Goal: Task Accomplishment & Management: Manage account settings

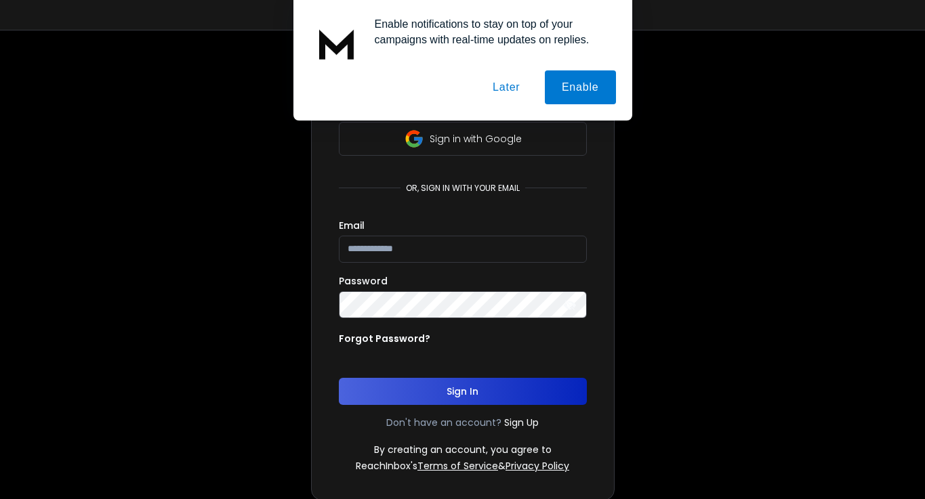
click at [417, 236] on input "email" at bounding box center [463, 249] width 248 height 27
paste input "**********"
type input "**********"
click at [339, 378] on button "Sign In" at bounding box center [463, 391] width 248 height 27
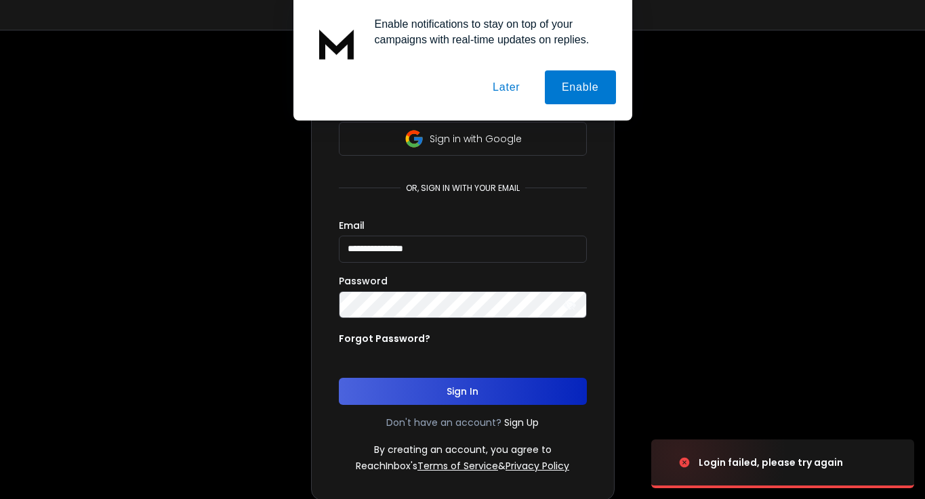
click at [515, 89] on button "Later" at bounding box center [506, 87] width 61 height 34
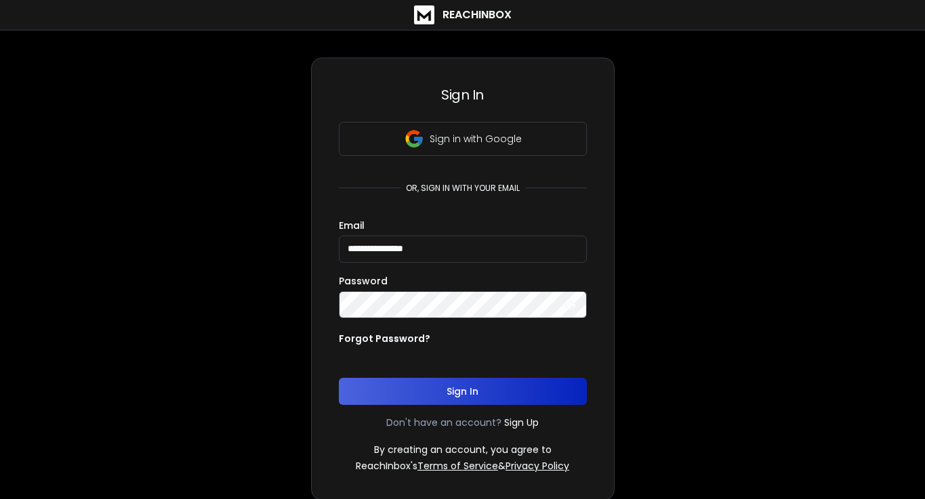
click at [474, 406] on div "**********" at bounding box center [463, 297] width 248 height 351
click at [475, 394] on button "Sign In" at bounding box center [463, 391] width 248 height 27
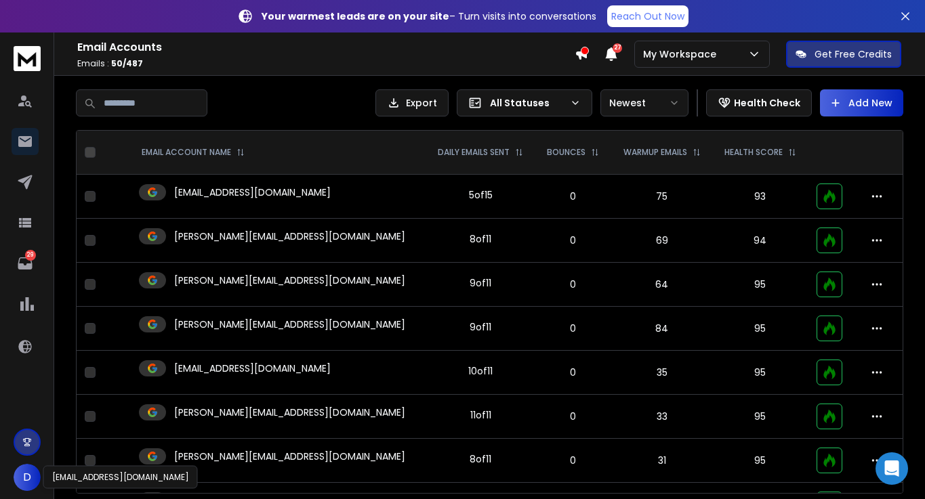
click at [22, 471] on span "D" at bounding box center [27, 477] width 27 height 27
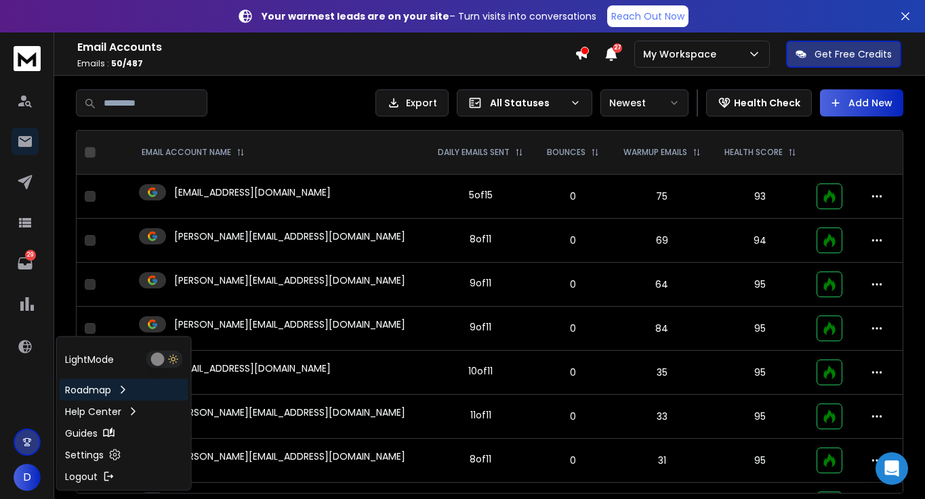
click at [167, 354] on button "button" at bounding box center [164, 360] width 37 height 18
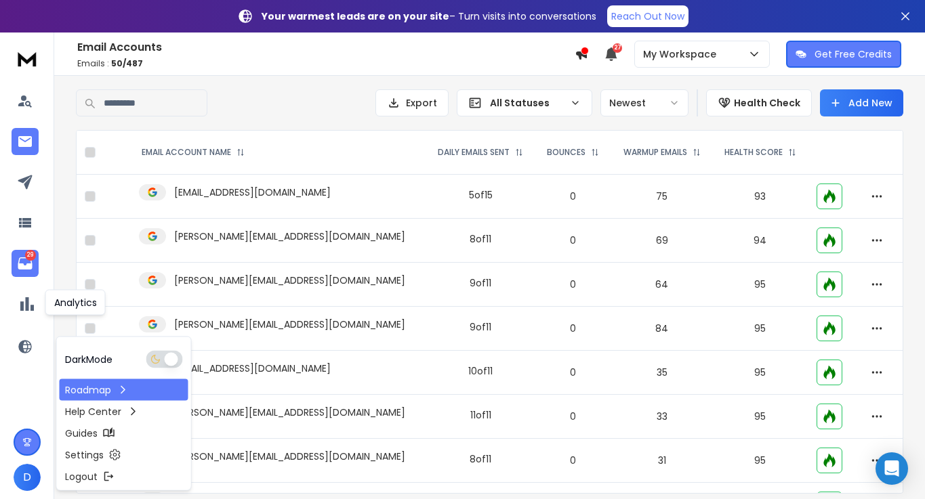
click at [23, 265] on icon at bounding box center [25, 263] width 14 height 12
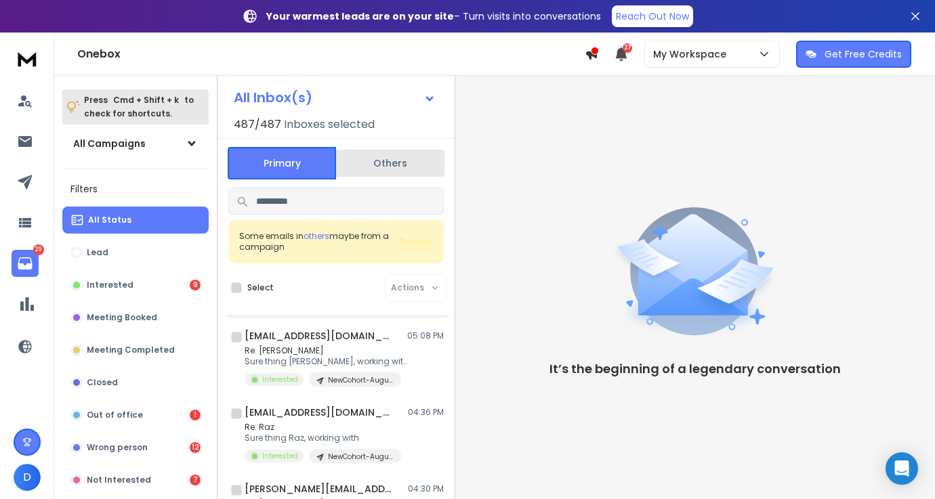
scroll to position [764, 0]
click at [371, 265] on div "[EMAIL_ADDRESS][DOMAIN_NAME] 05:08 PM" at bounding box center [344, 258] width 199 height 14
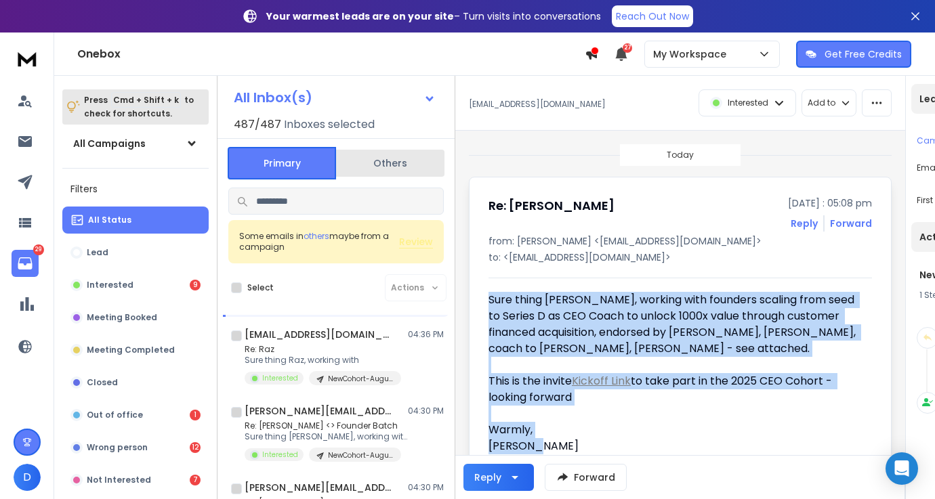
drag, startPoint x: 544, startPoint y: 440, endPoint x: 477, endPoint y: 300, distance: 155.5
copy div "Sure thing [PERSON_NAME], working with founders scaling from seed to Series D a…"
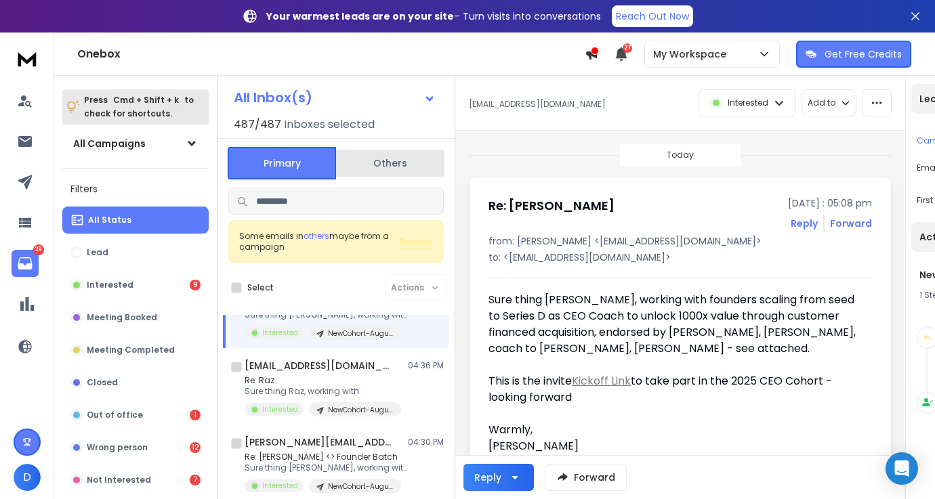
click at [362, 244] on p "yes [DATE][DATE]," at bounding box center [323, 238] width 156 height 11
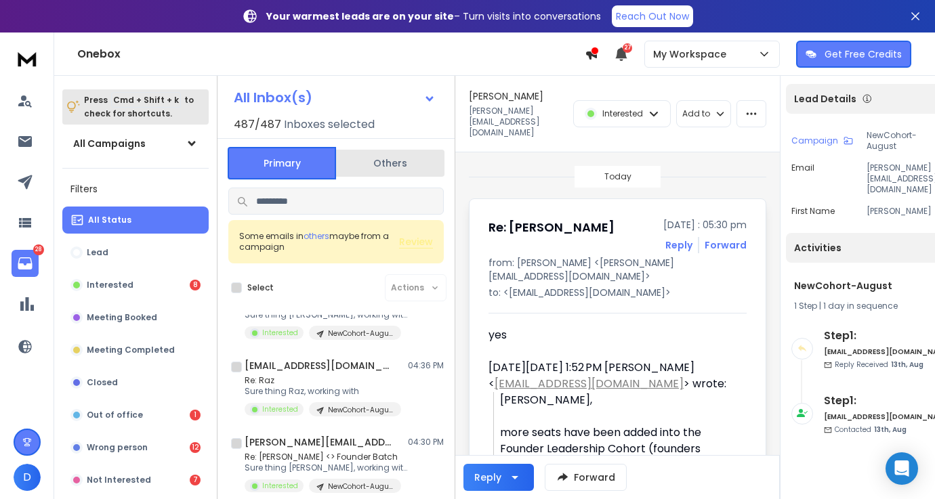
click at [485, 476] on div "Reply" at bounding box center [487, 478] width 27 height 14
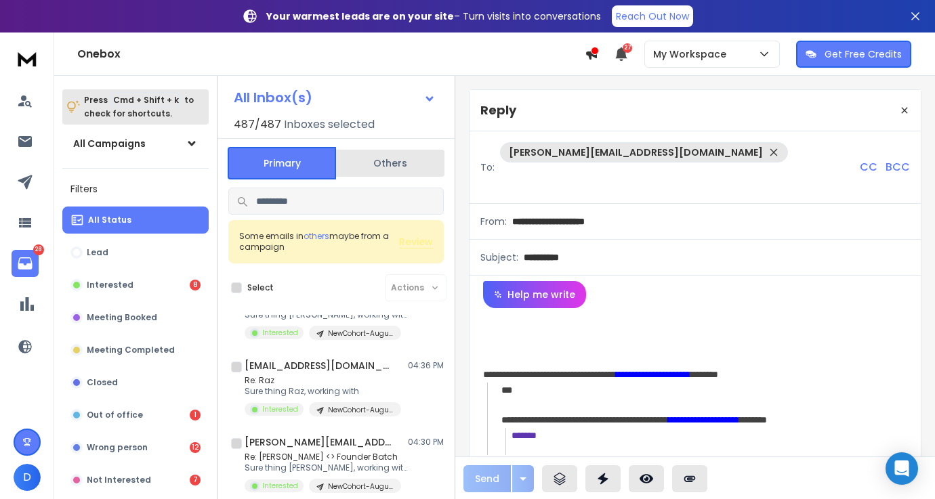
click at [494, 322] on div at bounding box center [695, 329] width 424 height 15
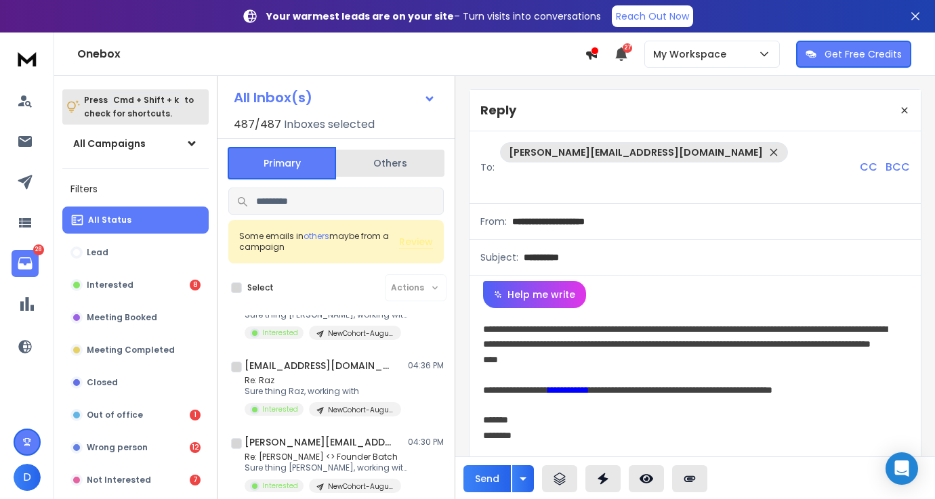
click at [539, 322] on div "**********" at bounding box center [685, 344] width 404 height 45
click at [692, 474] on icon at bounding box center [690, 479] width 14 height 14
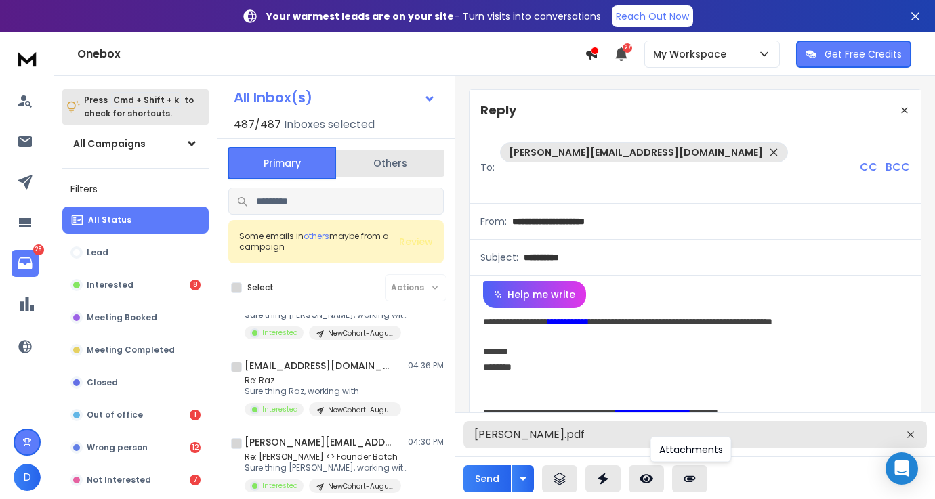
scroll to position [0, 0]
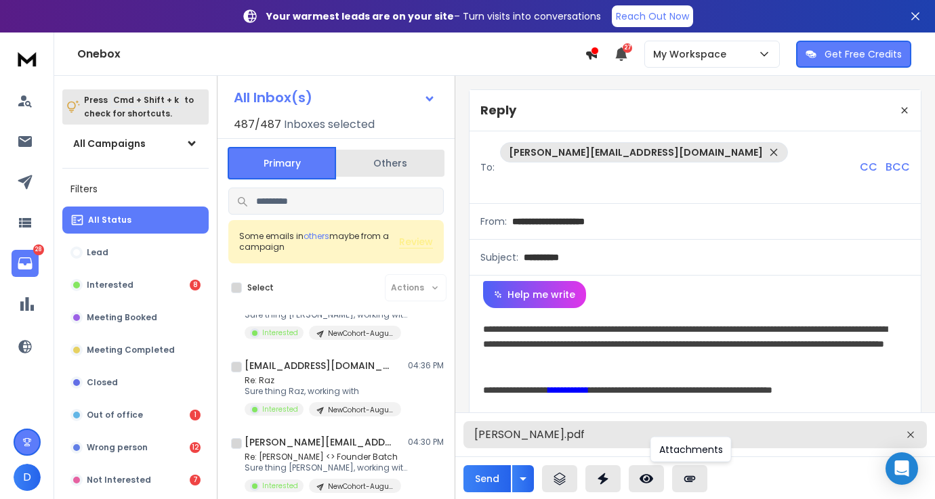
click at [480, 480] on button "Send" at bounding box center [486, 478] width 47 height 27
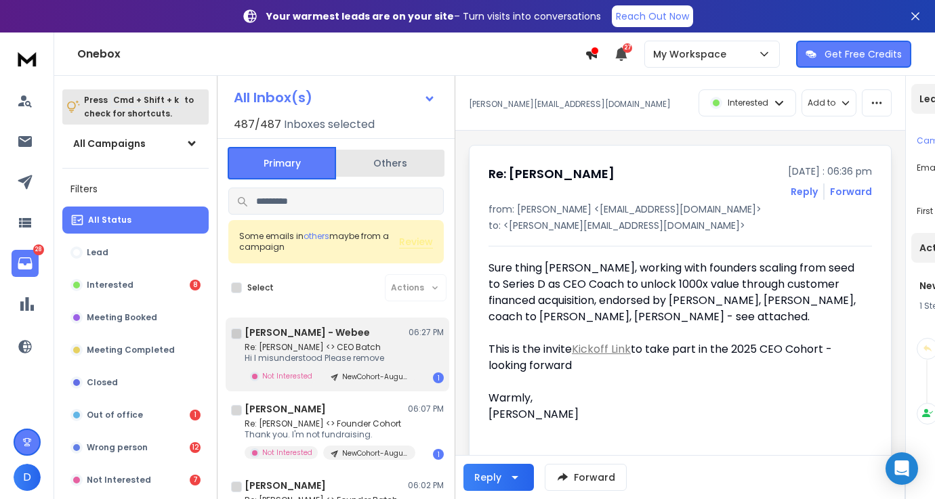
click at [409, 355] on div "Re: [PERSON_NAME] <> CEO Batch Hi I misunderstood Please remove Not Interested …" at bounding box center [330, 362] width 171 height 41
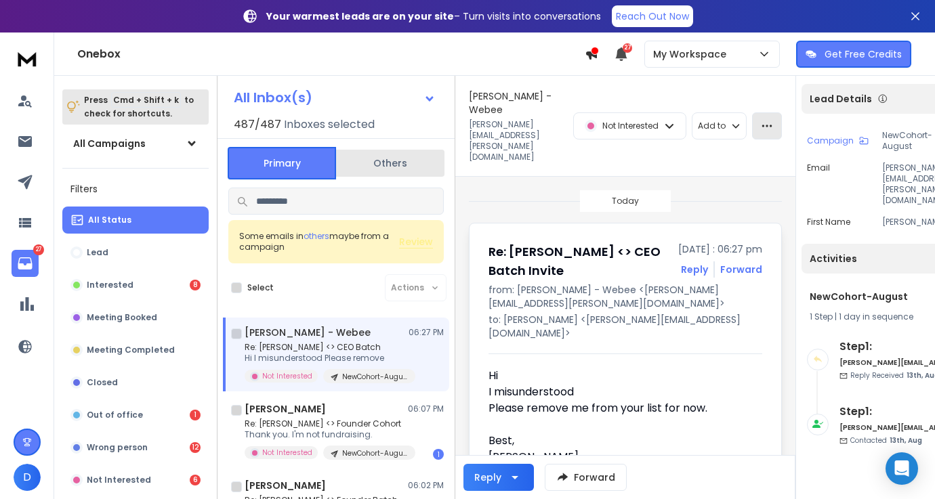
click at [773, 120] on icon "button" at bounding box center [767, 126] width 12 height 12
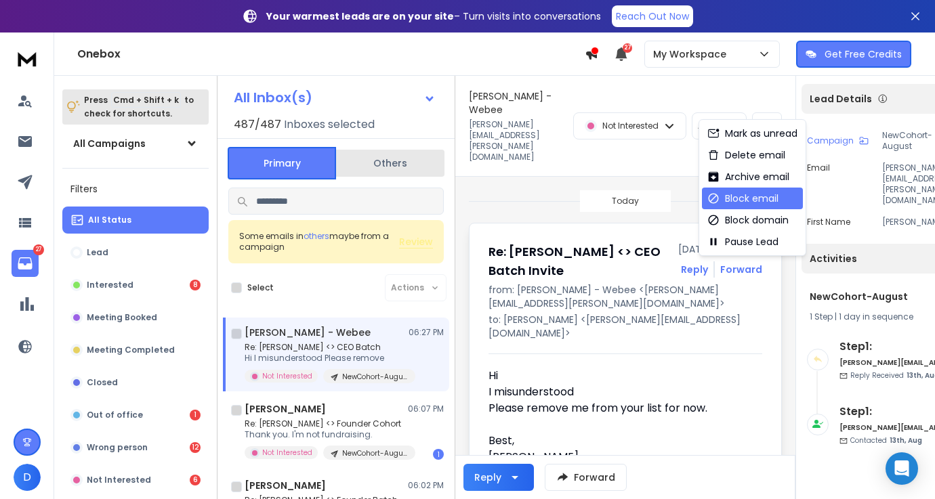
click at [779, 194] on div "Block email" at bounding box center [752, 199] width 101 height 22
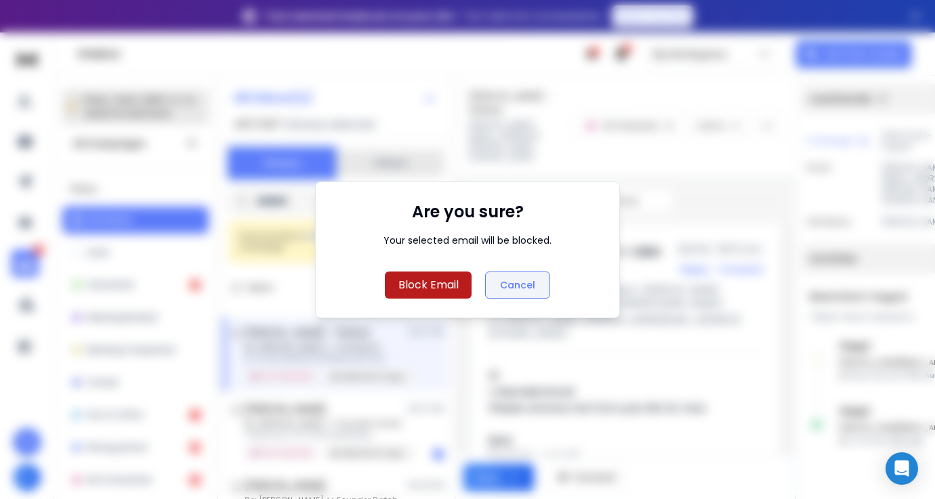
click at [394, 290] on button "Block Email" at bounding box center [428, 285] width 87 height 27
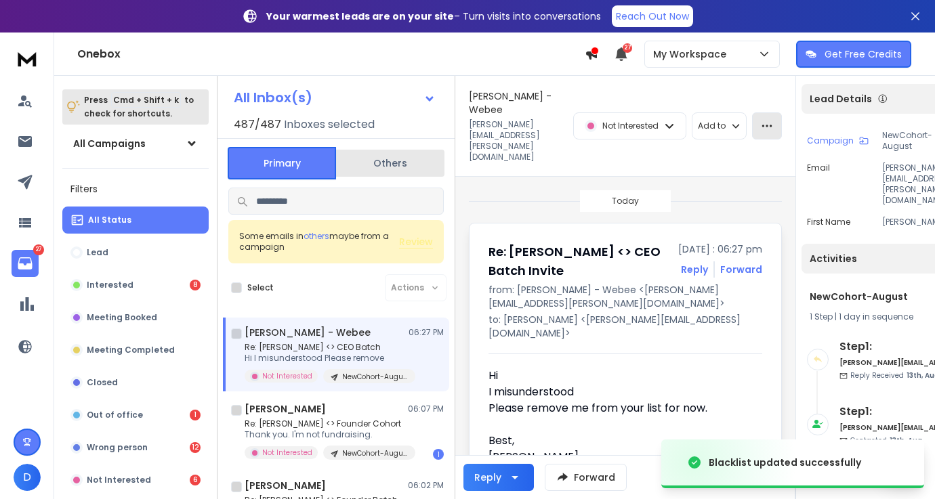
click at [782, 112] on button "button" at bounding box center [767, 125] width 30 height 27
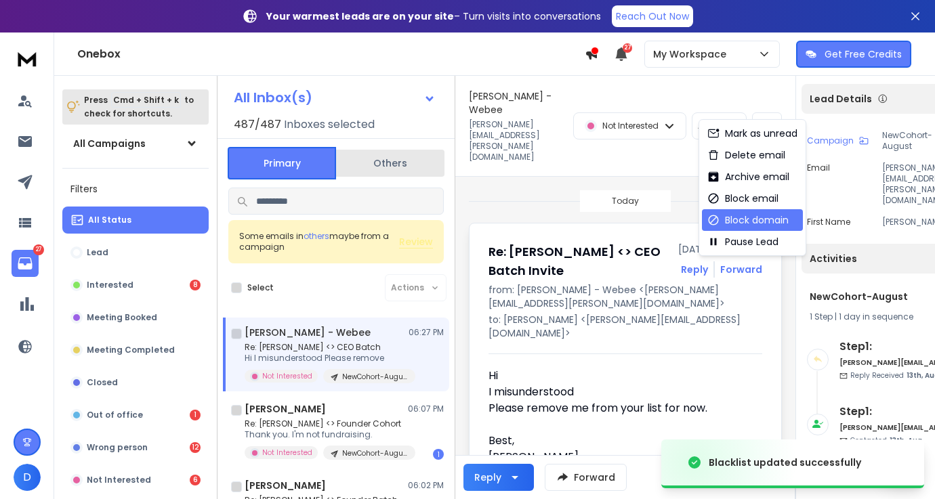
click at [765, 217] on div "Block domain" at bounding box center [747, 220] width 81 height 14
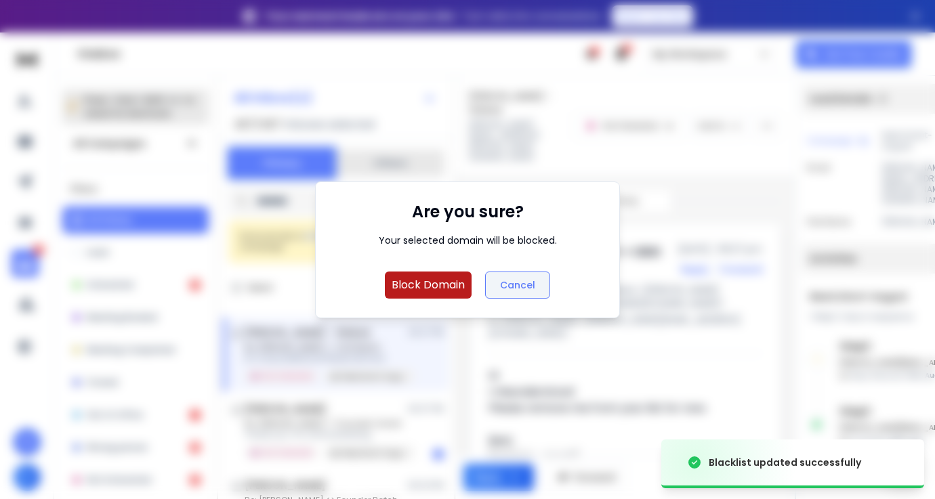
click at [447, 272] on button "Block Domain" at bounding box center [428, 285] width 87 height 27
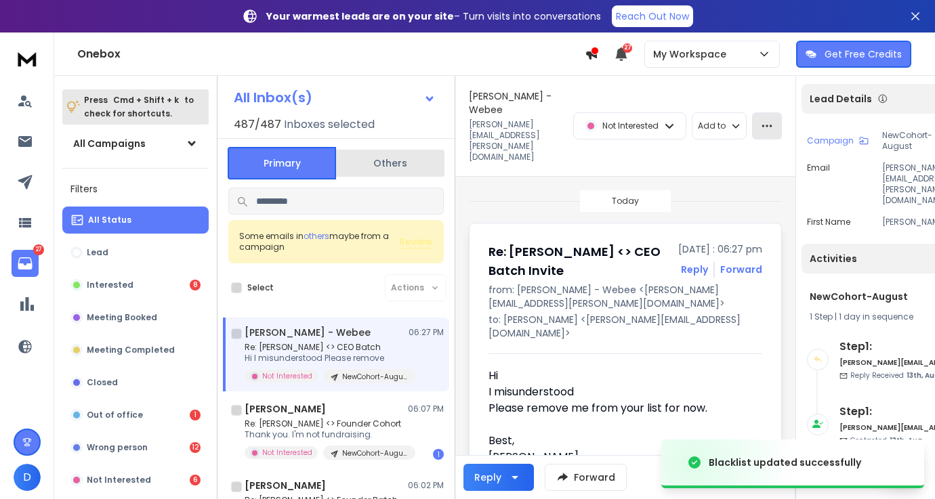
click at [773, 120] on icon "button" at bounding box center [767, 126] width 12 height 12
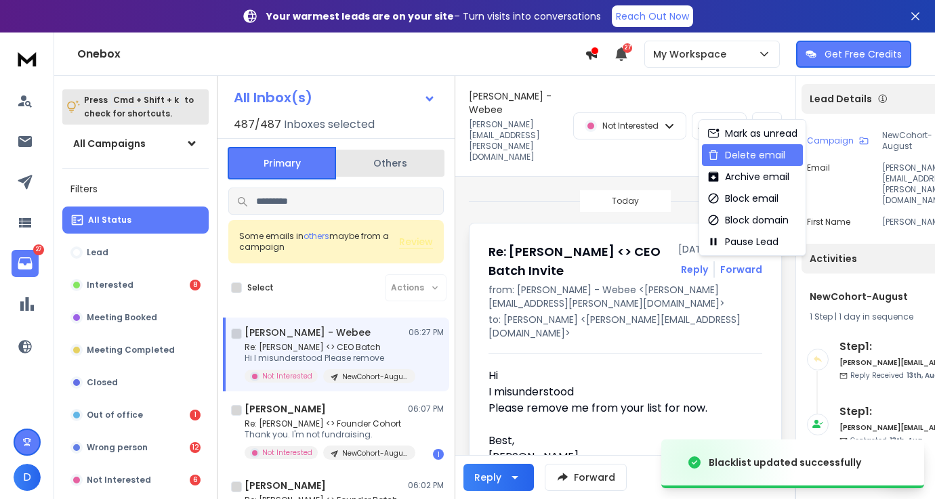
click at [769, 156] on div "Delete email" at bounding box center [746, 155] width 78 height 14
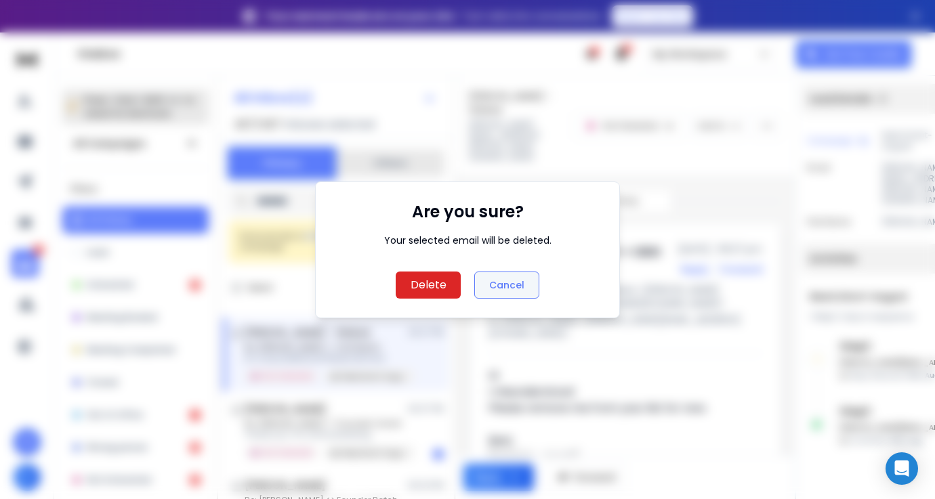
click at [508, 283] on button "Cancel" at bounding box center [506, 285] width 65 height 27
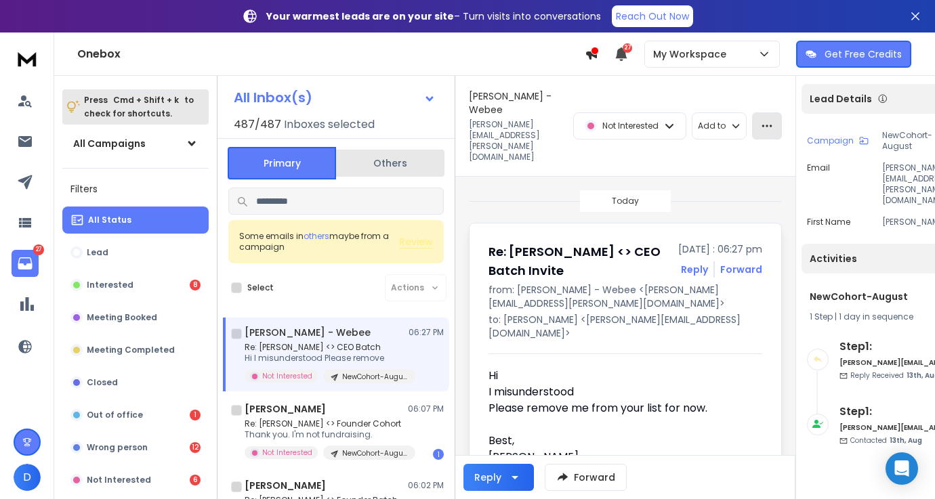
click at [773, 120] on icon "button" at bounding box center [767, 126] width 12 height 12
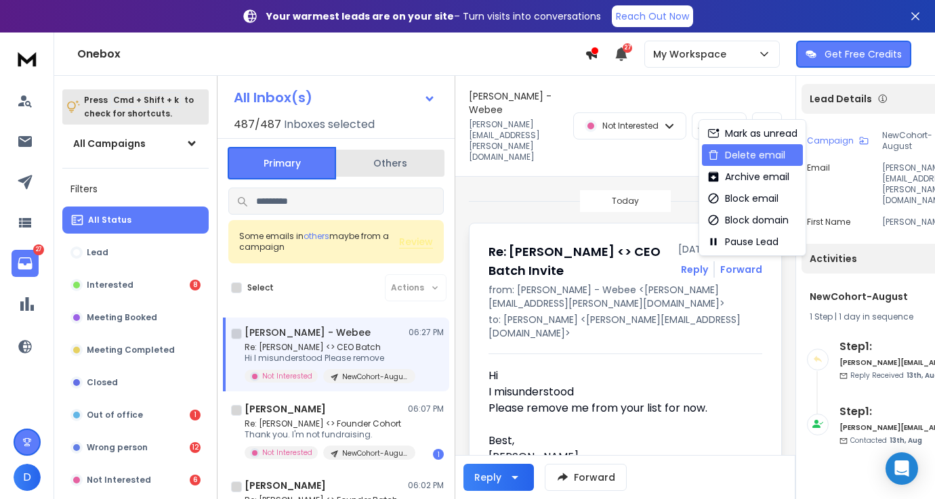
click at [774, 156] on div "Delete email" at bounding box center [746, 155] width 78 height 14
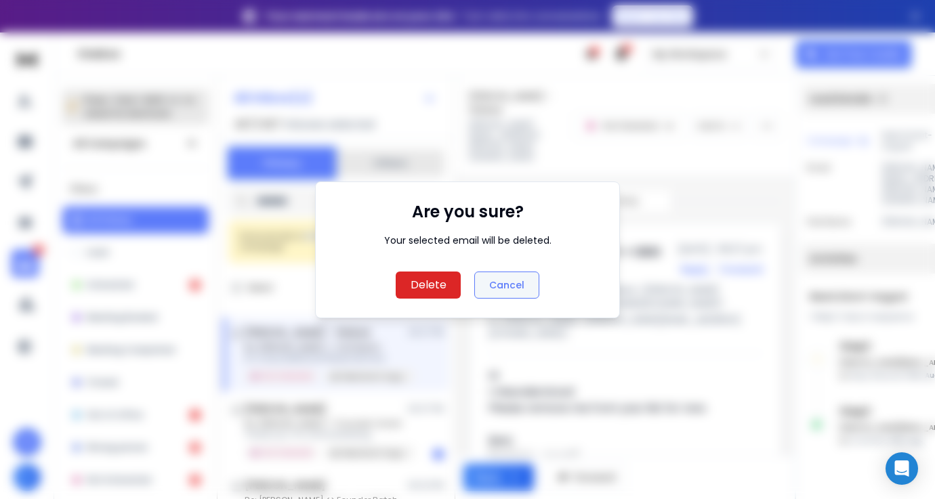
click at [499, 278] on button "Cancel" at bounding box center [506, 285] width 65 height 27
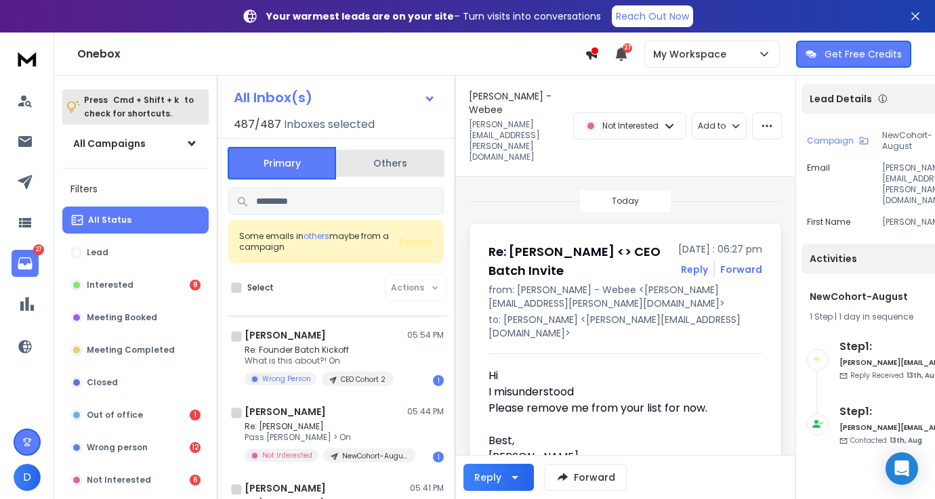
scroll to position [249, 0]
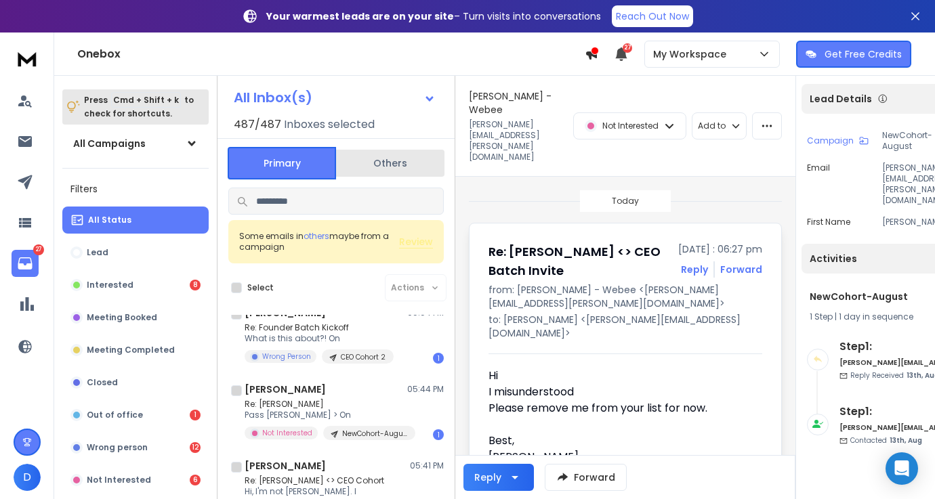
click at [379, 163] on button "Others" at bounding box center [390, 163] width 108 height 30
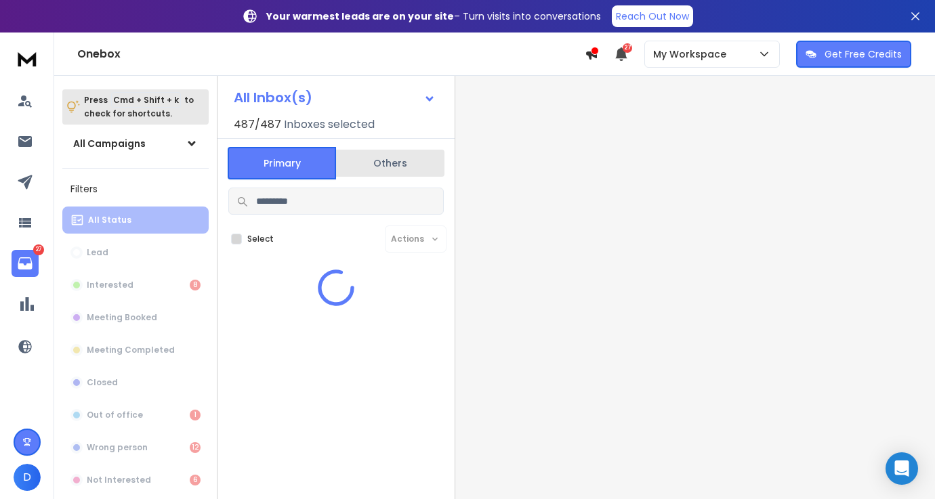
click at [289, 166] on button "Primary" at bounding box center [282, 163] width 108 height 33
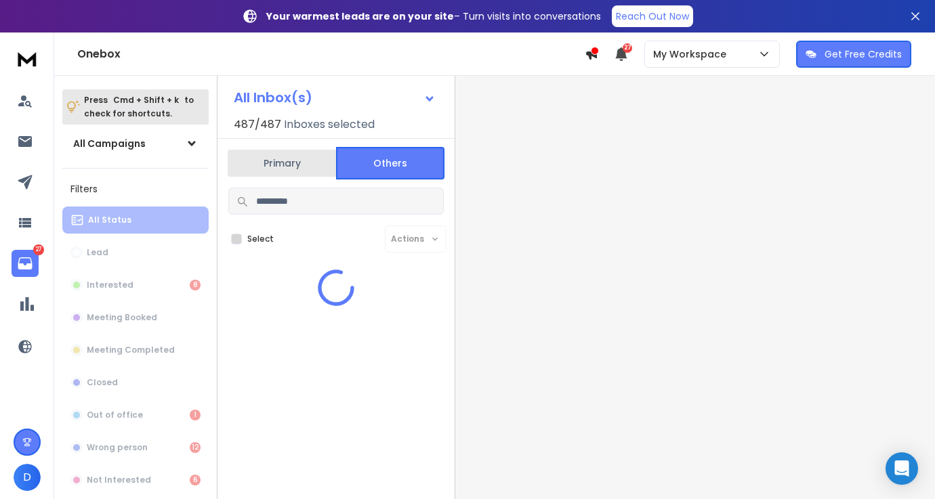
click at [371, 169] on button "Others" at bounding box center [390, 163] width 108 height 33
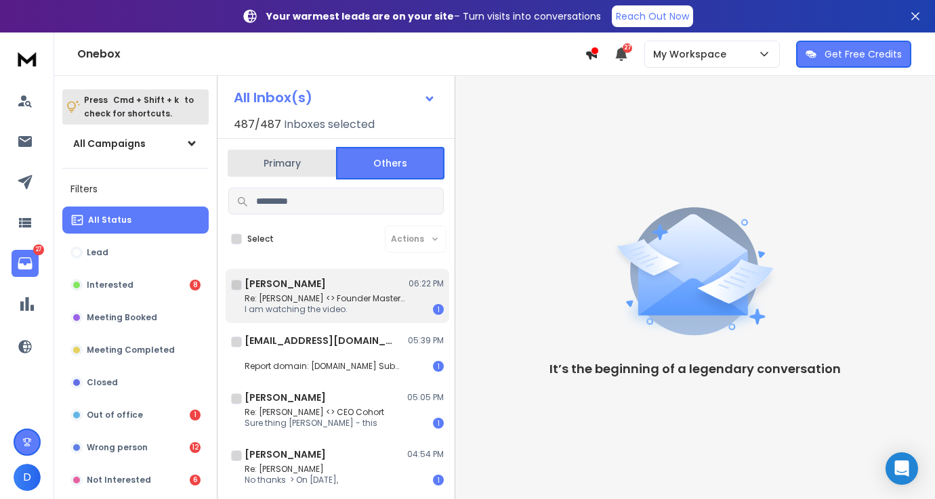
click at [351, 301] on p "Re: [PERSON_NAME] <> Founder Masterclass" at bounding box center [326, 298] width 163 height 11
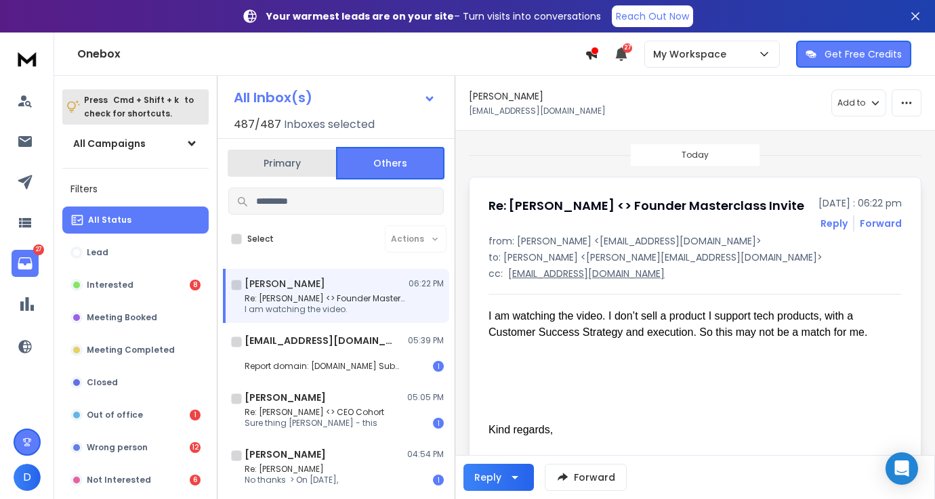
click at [843, 341] on div "I am watching the video. I don’t sell a product I support tech products, with a…" at bounding box center [686, 324] width 396 height 33
drag, startPoint x: 879, startPoint y: 350, endPoint x: 474, endPoint y: 322, distance: 406.0
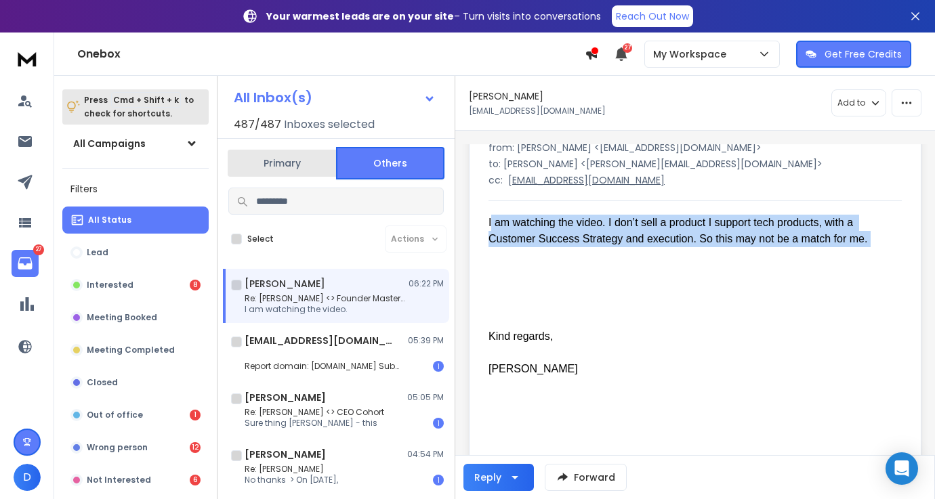
drag, startPoint x: 480, startPoint y: 234, endPoint x: 878, endPoint y: 268, distance: 399.9
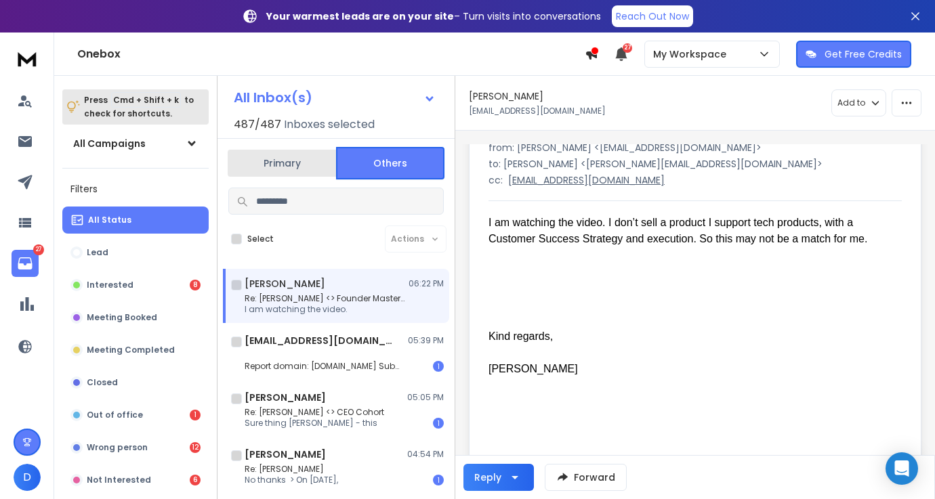
drag, startPoint x: 874, startPoint y: 255, endPoint x: 489, endPoint y: 238, distance: 385.2
click at [489, 238] on div "I am watching the video. I don’t sell a product I support tech products, with a…" at bounding box center [686, 231] width 396 height 33
copy div "I am watching the video. I don’t sell a product I support tech products, with a…"
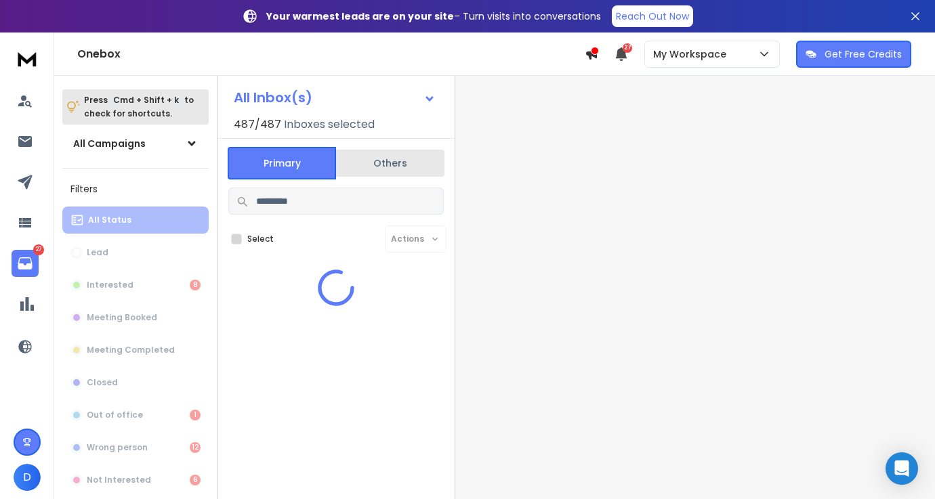
click at [303, 155] on button "Primary" at bounding box center [282, 163] width 108 height 33
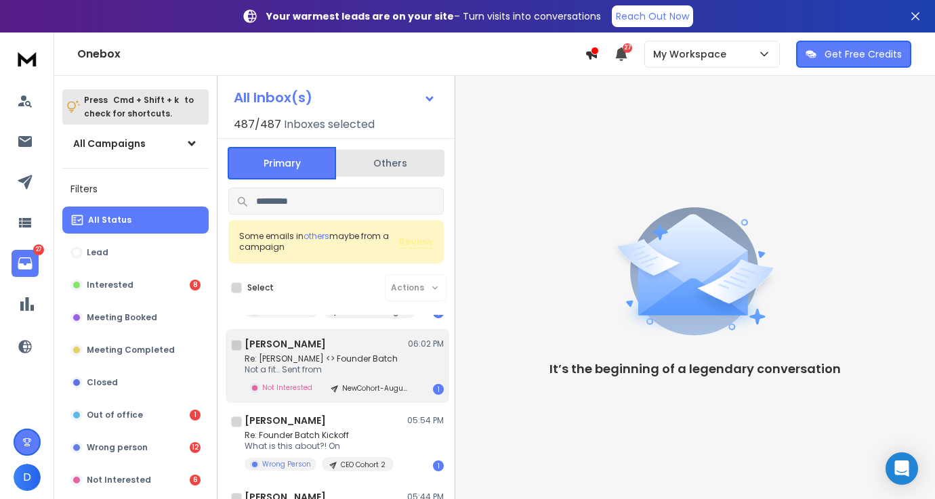
scroll to position [249, 0]
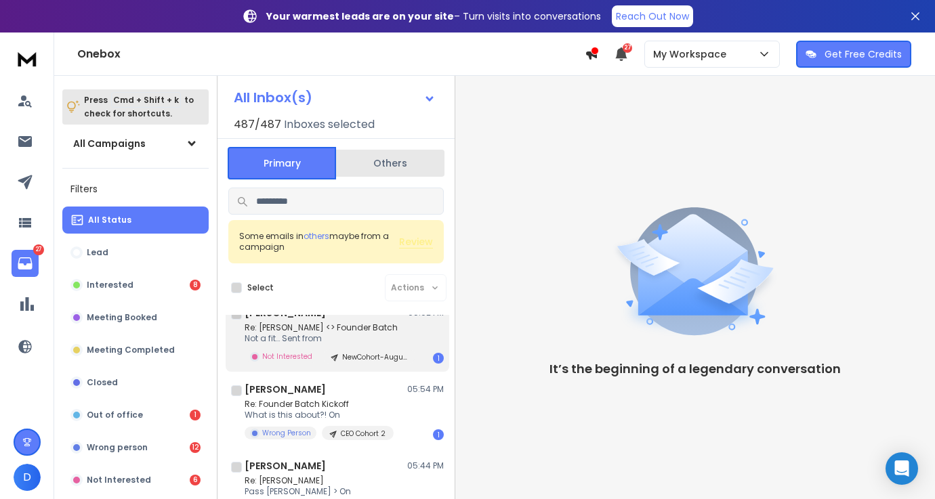
click at [404, 364] on div "Not Interested NewCohort-August" at bounding box center [330, 357] width 171 height 14
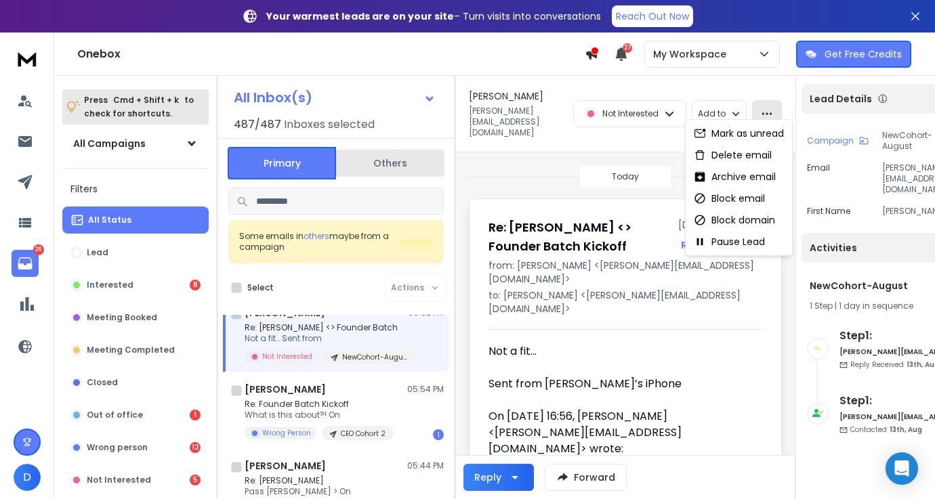
click at [773, 108] on icon "button" at bounding box center [767, 114] width 12 height 12
click at [766, 199] on div "Block email" at bounding box center [738, 199] width 101 height 22
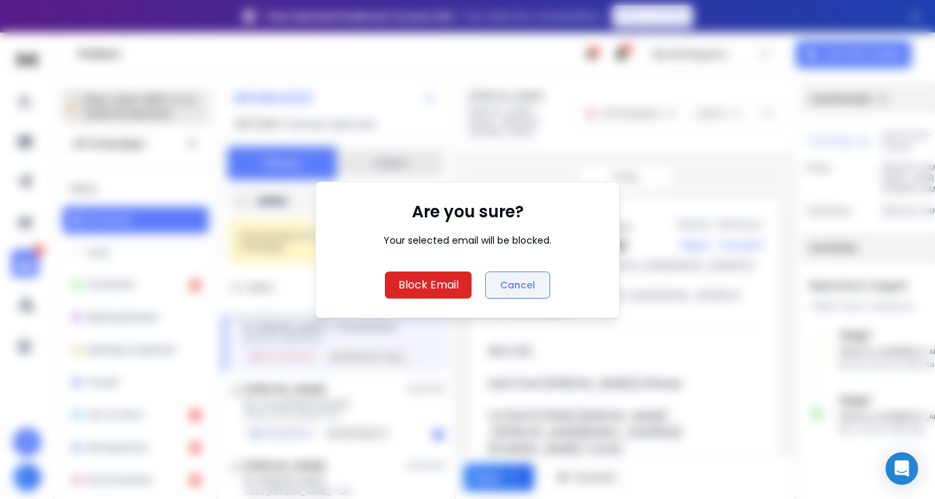
click at [381, 305] on div "Are you sure? Your selected email will be blocked. Block Email Cancel" at bounding box center [467, 250] width 305 height 137
click at [417, 291] on button "Block Email" at bounding box center [428, 285] width 87 height 27
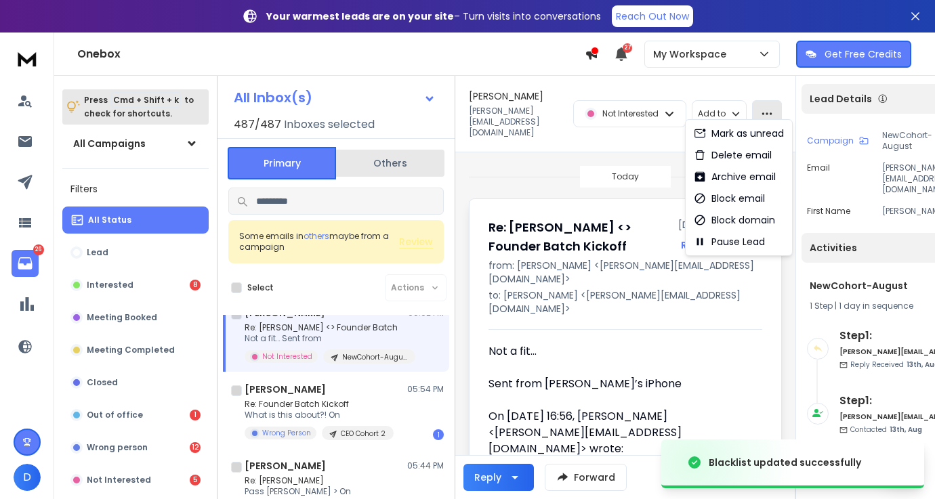
click at [773, 108] on icon "button" at bounding box center [767, 114] width 12 height 12
click at [742, 216] on div "Block domain" at bounding box center [734, 220] width 81 height 14
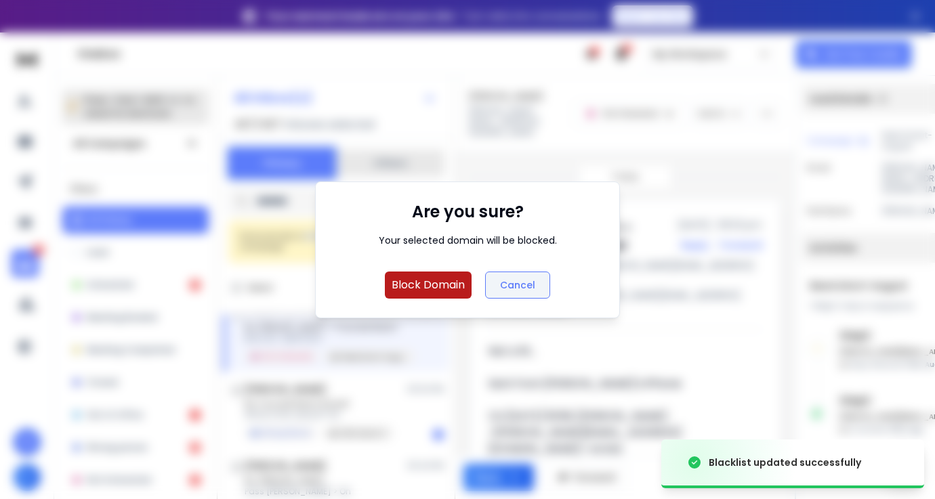
click at [408, 297] on button "Block Domain" at bounding box center [428, 285] width 87 height 27
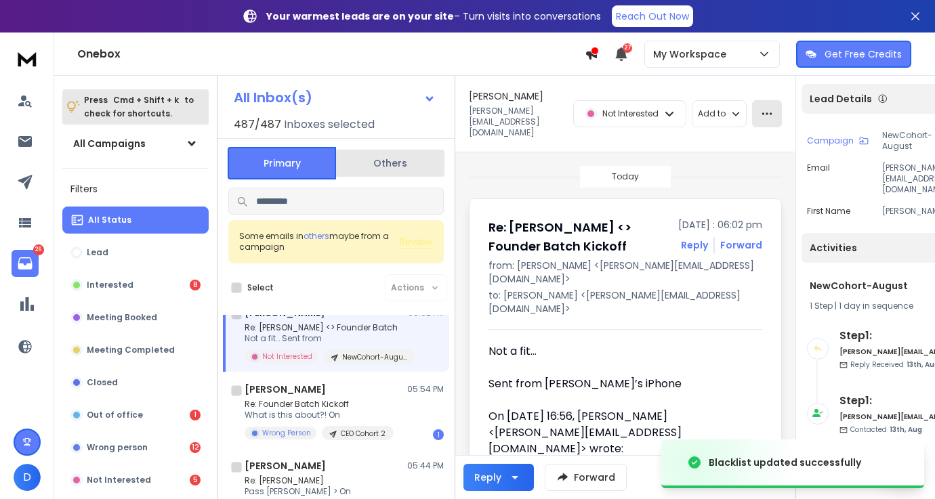
click at [773, 108] on icon "button" at bounding box center [767, 114] width 12 height 12
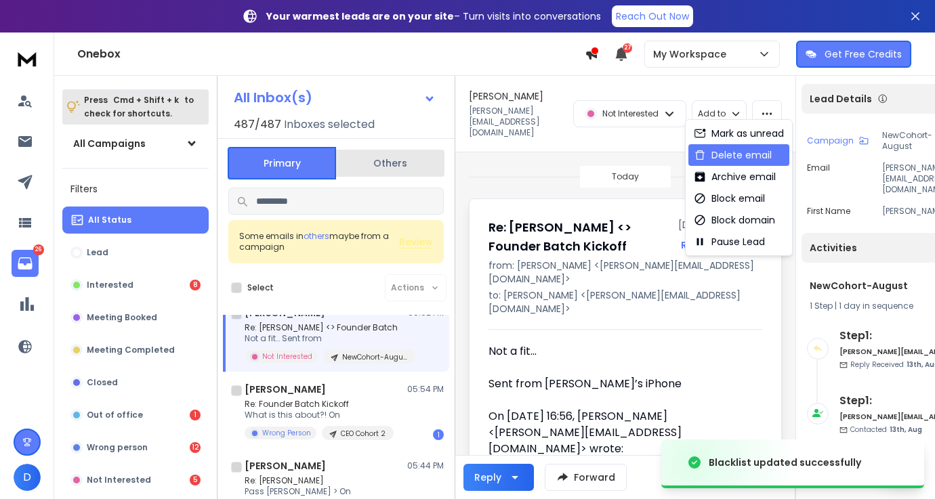
click at [749, 154] on div "Delete email" at bounding box center [733, 155] width 78 height 14
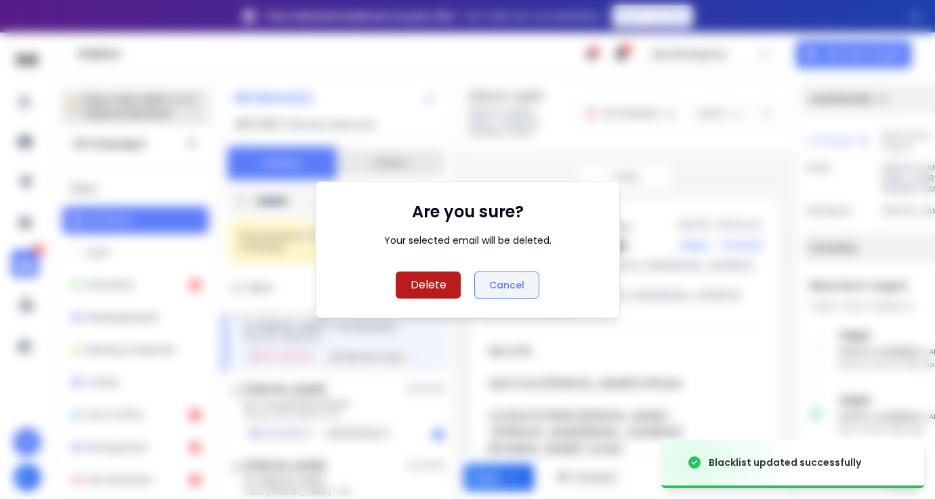
click at [435, 276] on button "Delete" at bounding box center [428, 285] width 65 height 27
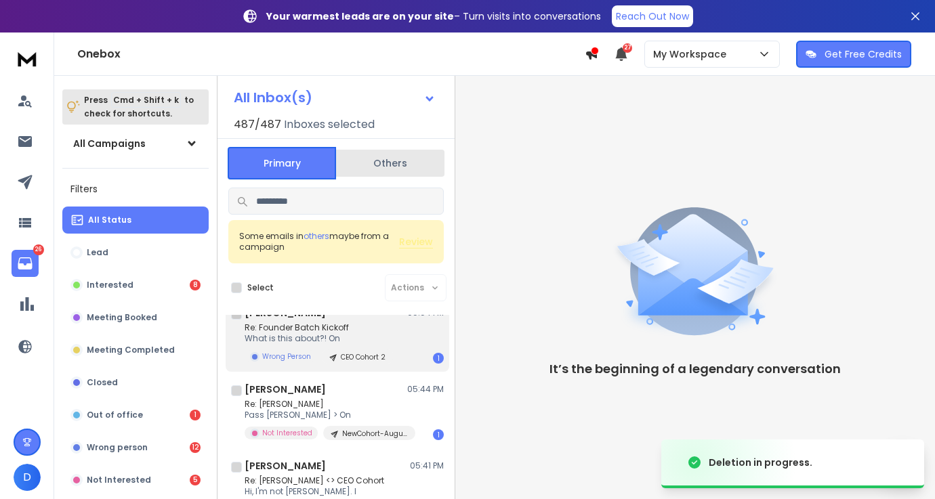
click at [381, 333] on p "Re: Founder Batch Kickoff" at bounding box center [319, 327] width 149 height 11
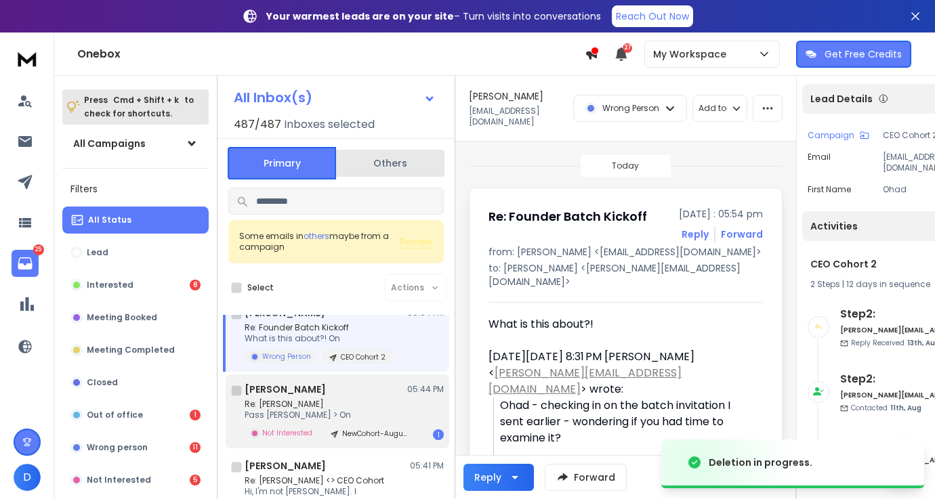
click at [400, 421] on p "Pass [PERSON_NAME] > On" at bounding box center [326, 415] width 163 height 11
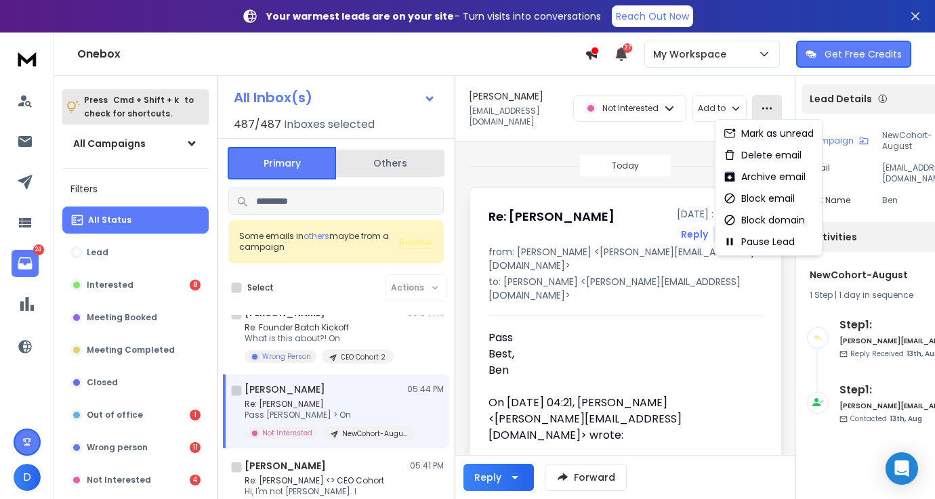
click at [782, 97] on button "button" at bounding box center [767, 108] width 30 height 27
click at [777, 197] on div "Block email" at bounding box center [759, 199] width 71 height 14
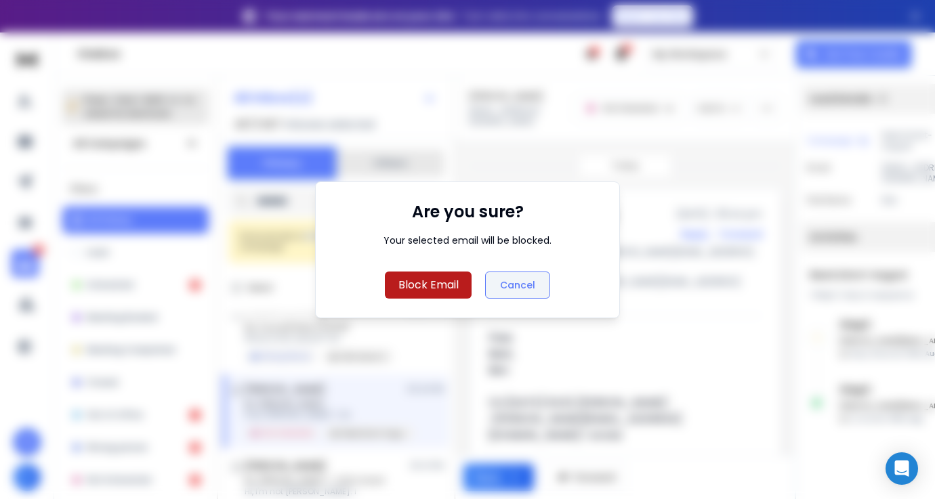
click at [407, 285] on button "Block Email" at bounding box center [428, 285] width 87 height 27
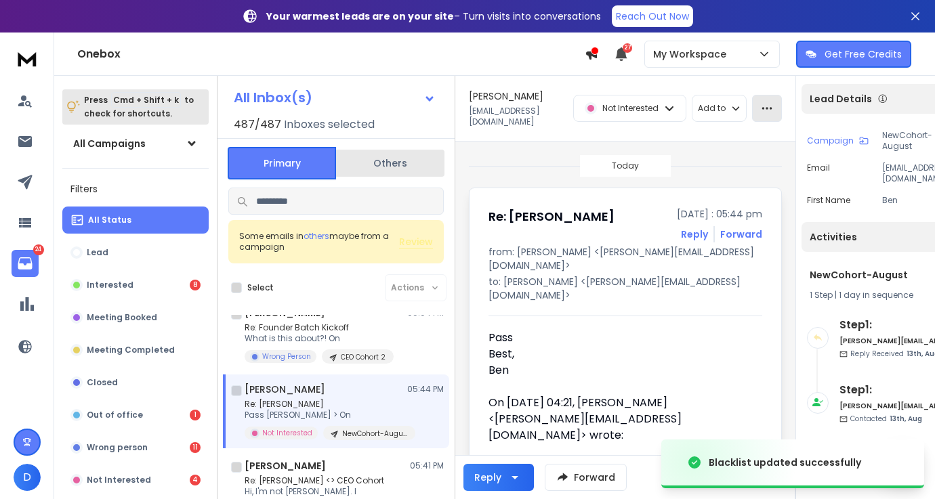
click at [773, 102] on icon "button" at bounding box center [767, 108] width 12 height 12
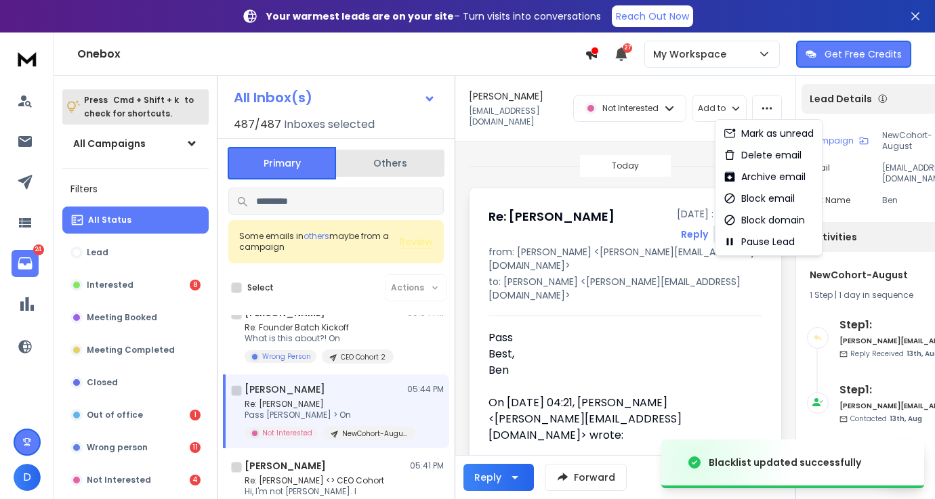
click at [786, 150] on div "Delete email" at bounding box center [763, 155] width 78 height 14
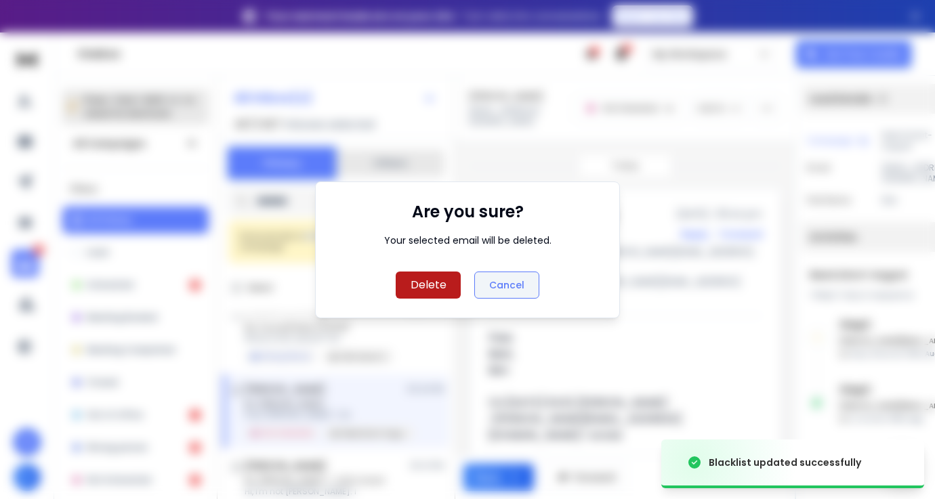
click at [409, 281] on button "Delete" at bounding box center [428, 285] width 65 height 27
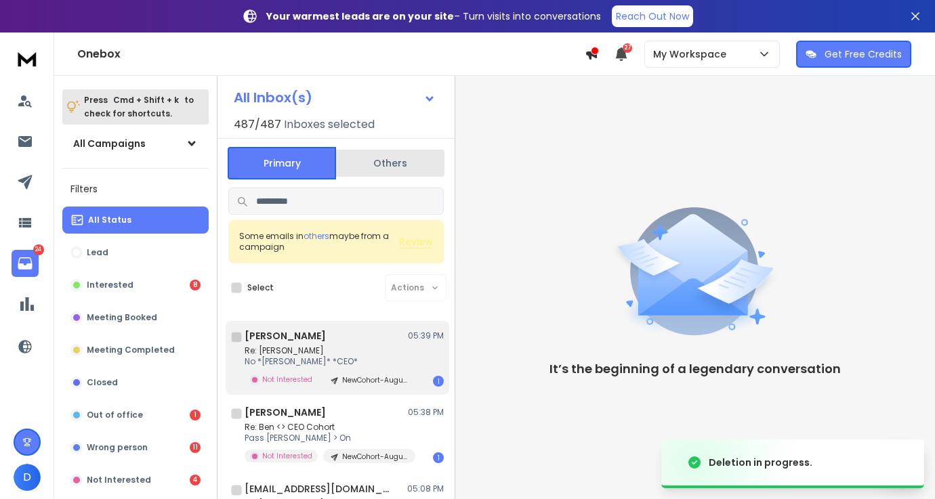
scroll to position [436, 0]
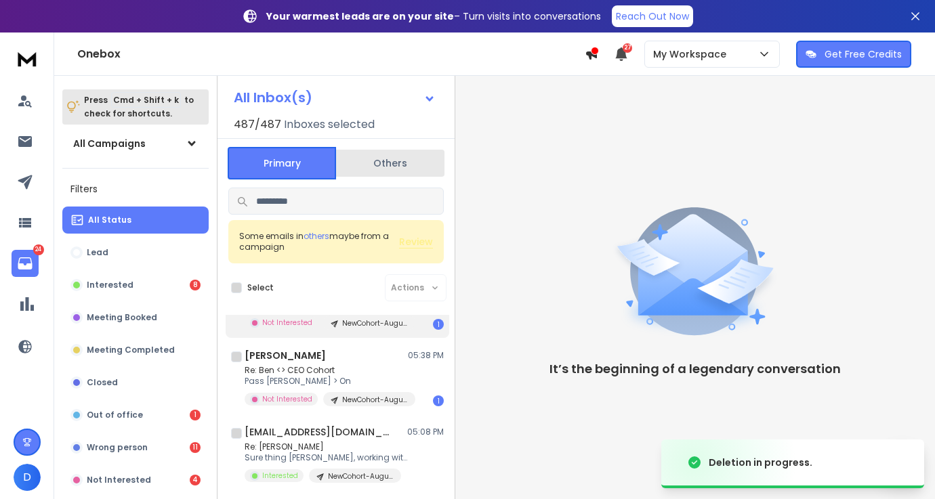
click at [388, 310] on p "No *[PERSON_NAME]* *CEO*" at bounding box center [326, 304] width 163 height 11
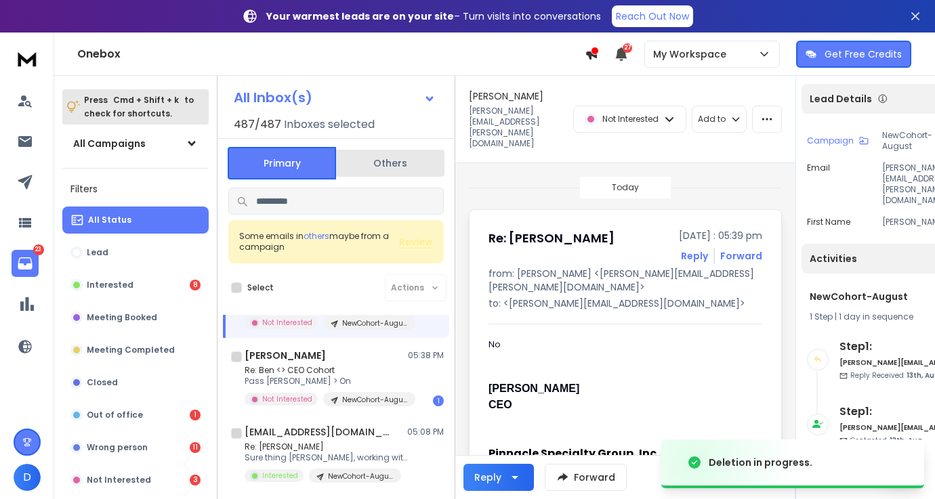
click at [746, 106] on div "Add to" at bounding box center [719, 119] width 54 height 26
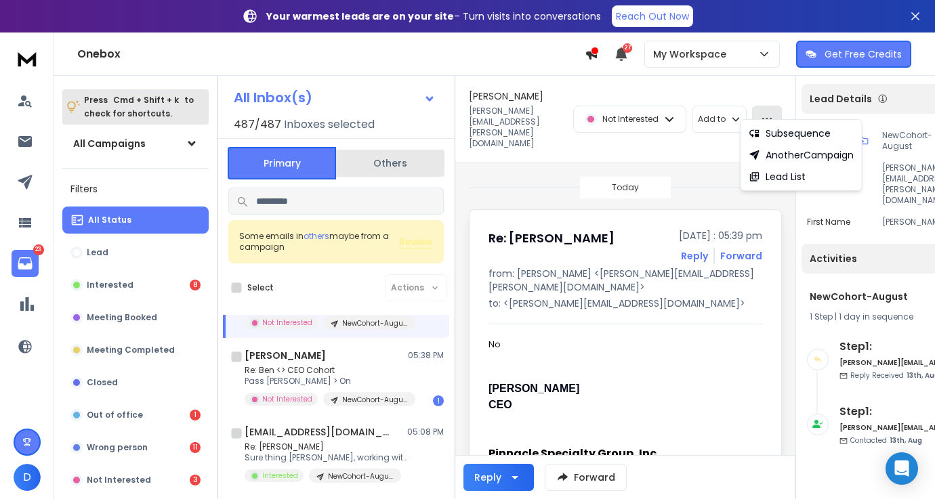
click at [773, 113] on icon "button" at bounding box center [767, 119] width 12 height 12
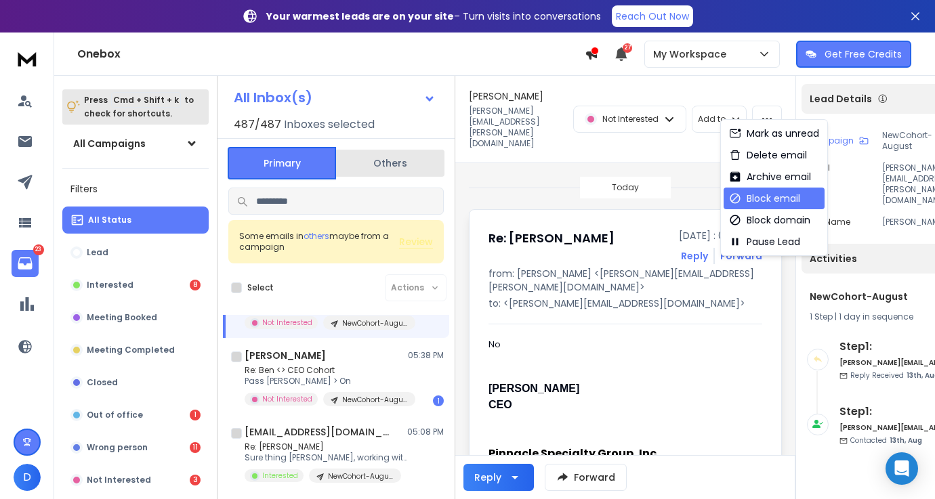
click at [747, 195] on div "Block email" at bounding box center [764, 199] width 71 height 14
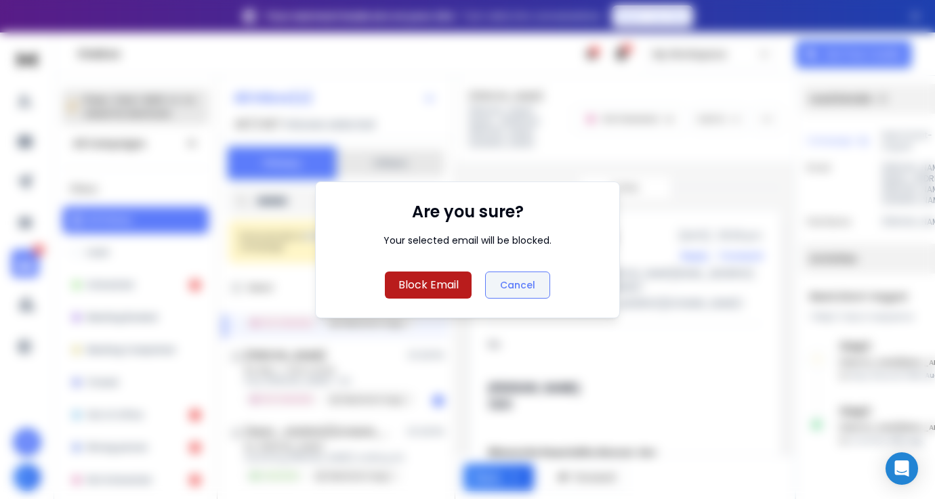
click at [429, 284] on button "Block Email" at bounding box center [428, 285] width 87 height 27
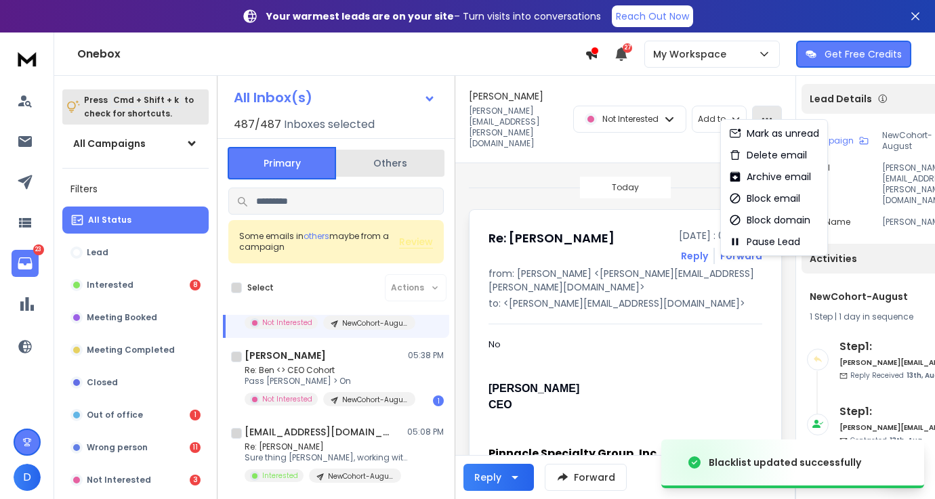
click at [773, 113] on icon "button" at bounding box center [767, 119] width 12 height 12
click at [786, 144] on div "Mark as unread" at bounding box center [774, 134] width 101 height 22
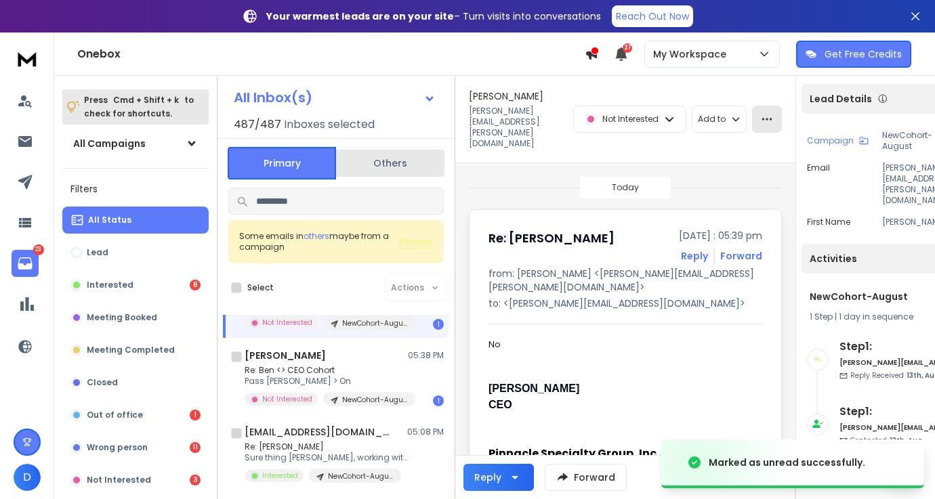
click at [782, 106] on button "button" at bounding box center [767, 119] width 30 height 27
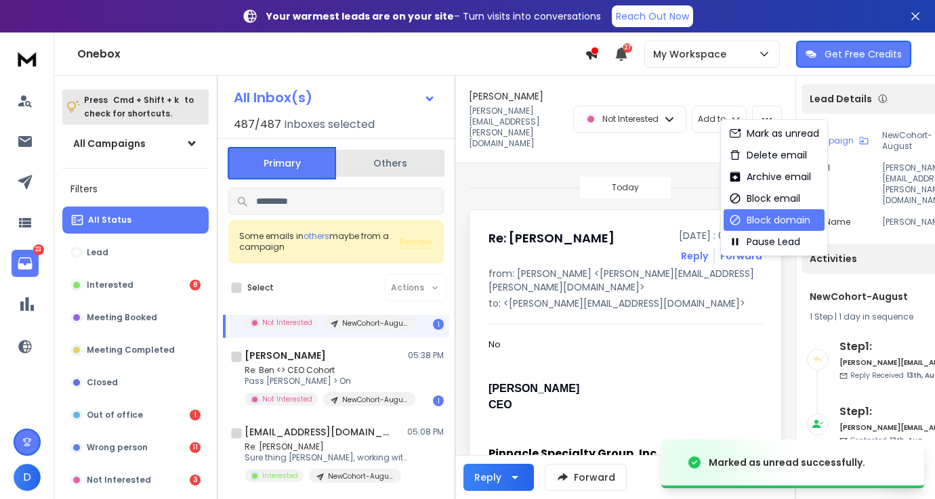
click at [783, 215] on div "Block domain" at bounding box center [769, 220] width 81 height 14
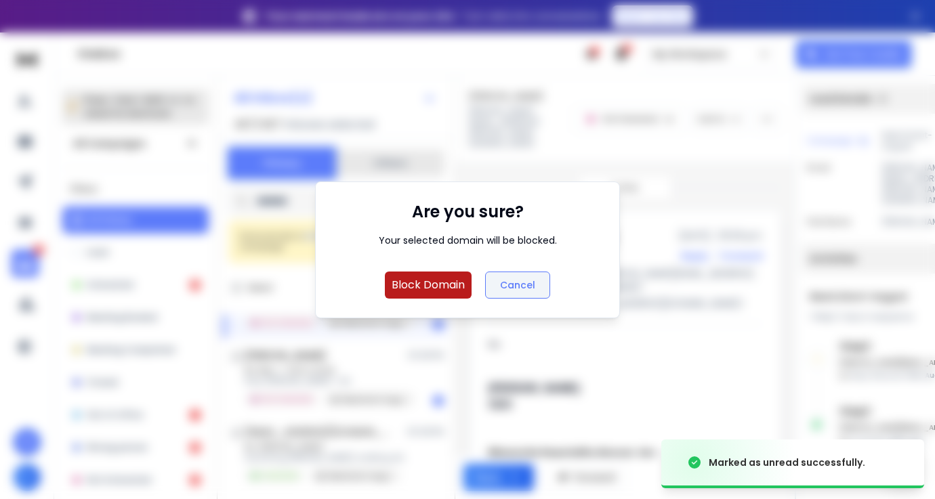
click at [439, 280] on button "Block Domain" at bounding box center [428, 285] width 87 height 27
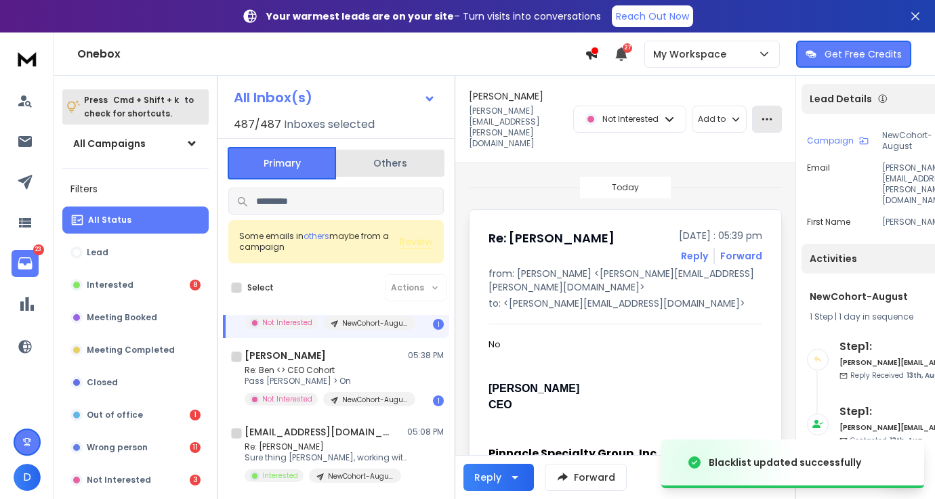
click at [772, 118] on icon "button" at bounding box center [767, 119] width 10 height 2
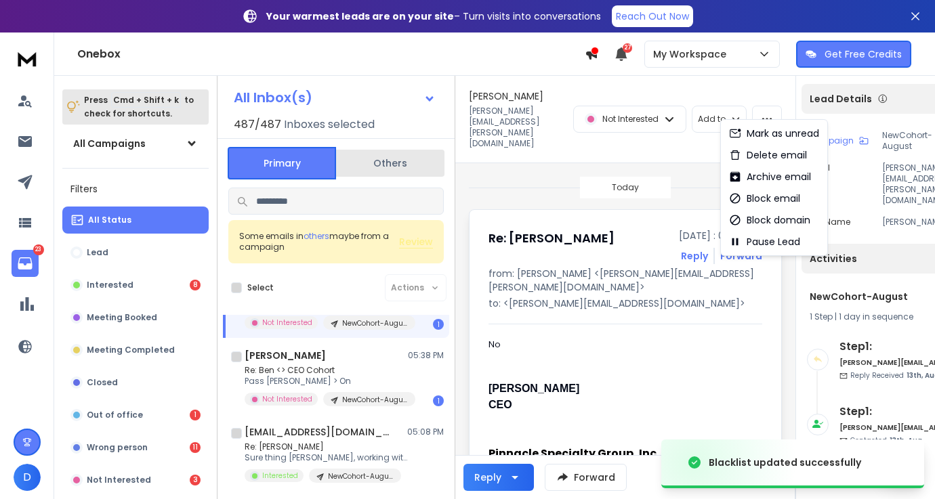
click at [787, 159] on div "Delete email" at bounding box center [768, 155] width 78 height 14
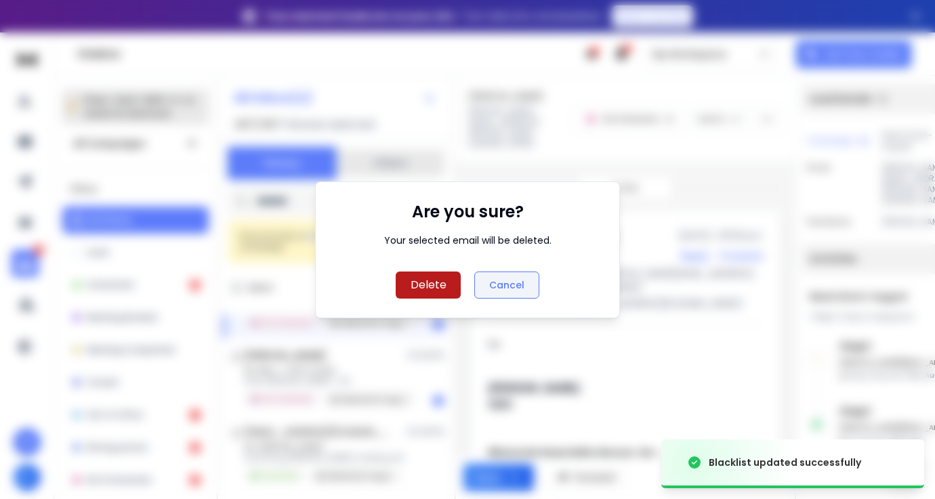
click at [430, 283] on button "Delete" at bounding box center [428, 285] width 65 height 27
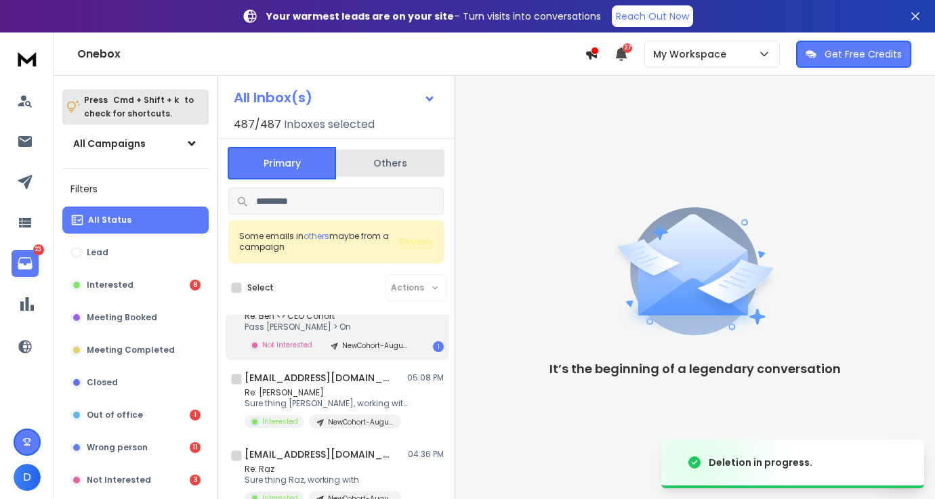
scroll to position [405, 0]
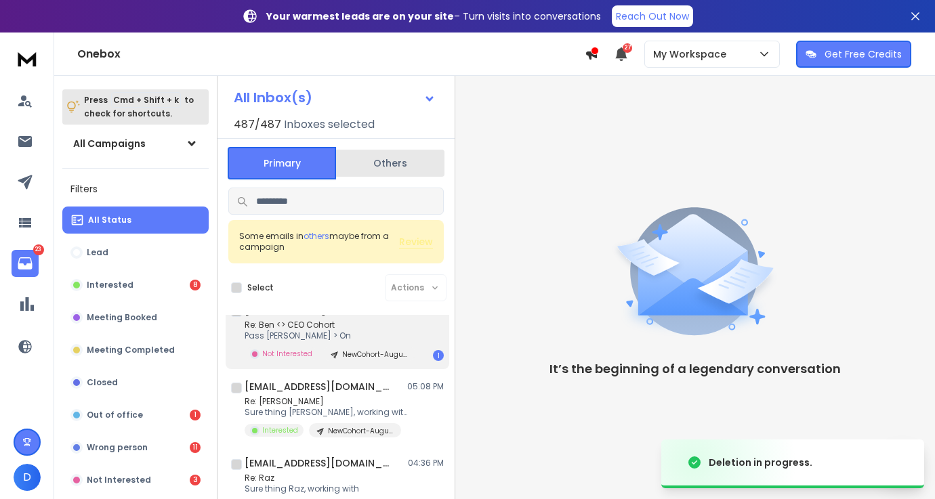
click at [392, 341] on p "Pass [PERSON_NAME] > On" at bounding box center [326, 336] width 163 height 11
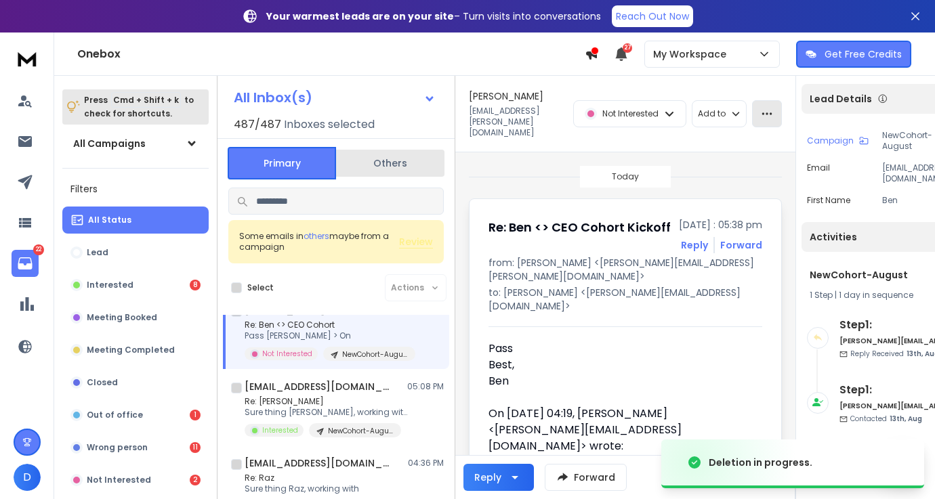
click at [773, 108] on icon "button" at bounding box center [767, 114] width 12 height 12
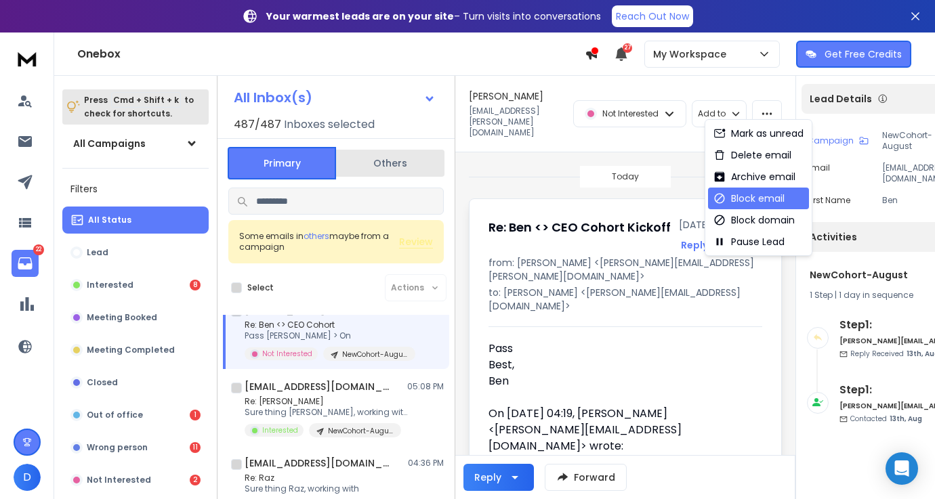
click at [768, 199] on div "Block email" at bounding box center [748, 199] width 71 height 14
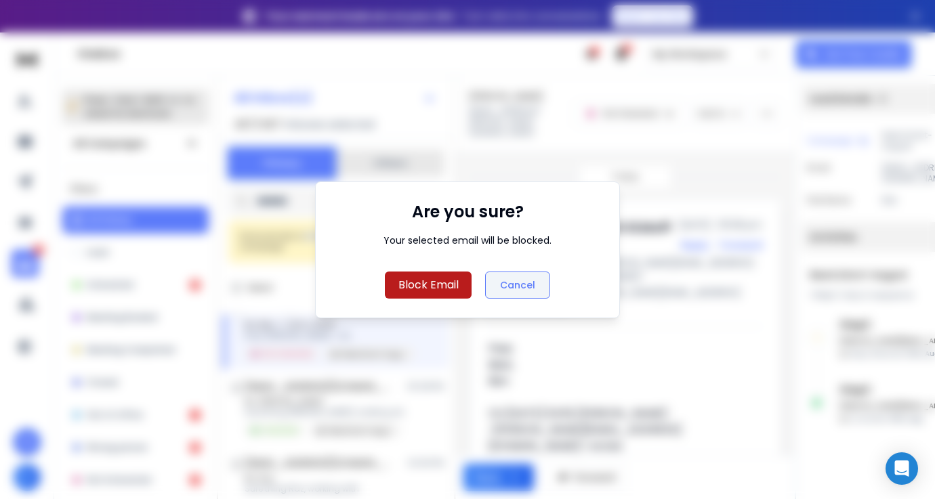
click at [442, 281] on button "Block Email" at bounding box center [428, 285] width 87 height 27
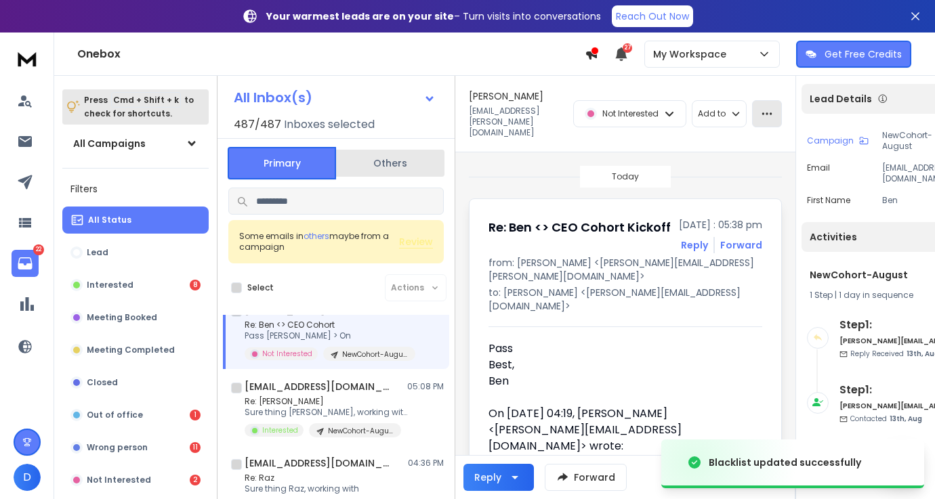
click at [773, 108] on icon "button" at bounding box center [767, 114] width 12 height 12
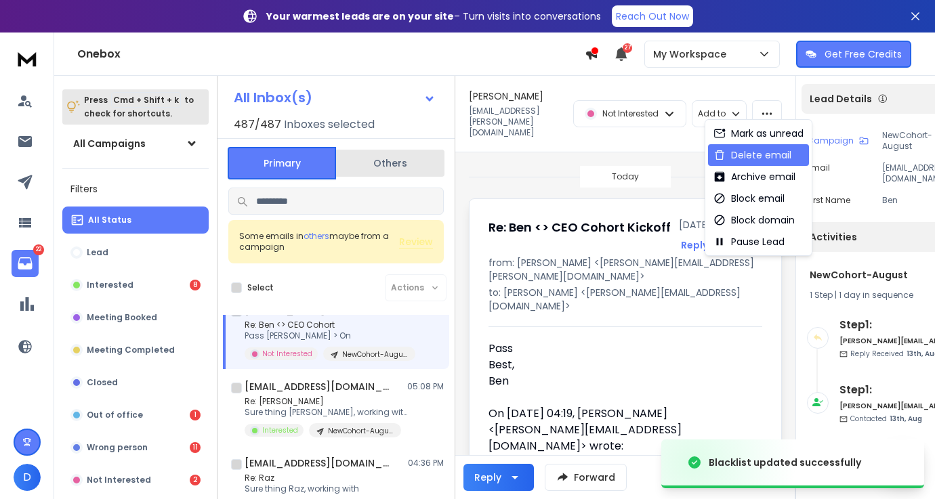
click at [764, 154] on div "Delete email" at bounding box center [752, 155] width 78 height 14
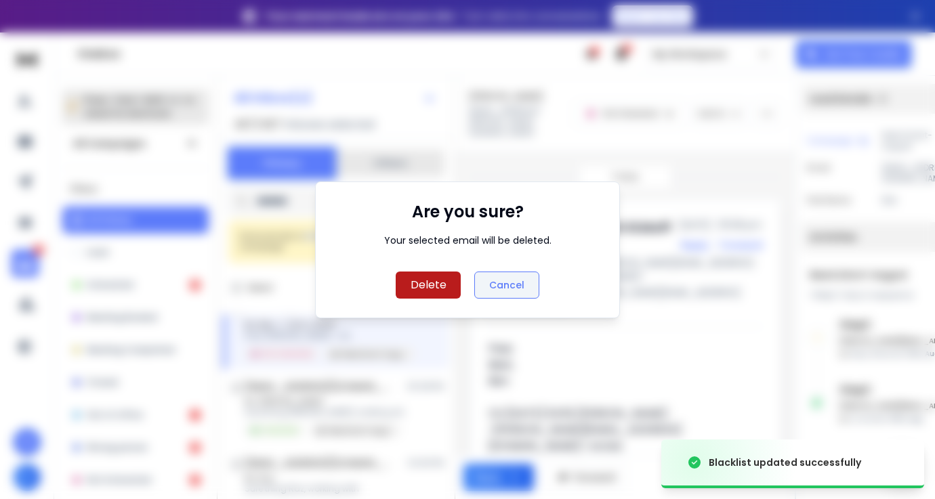
click at [435, 285] on button "Delete" at bounding box center [428, 285] width 65 height 27
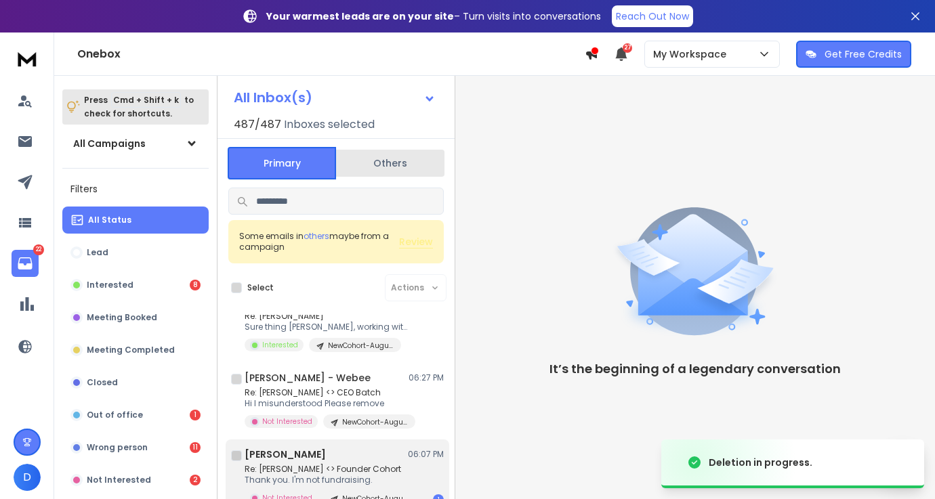
scroll to position [109, 0]
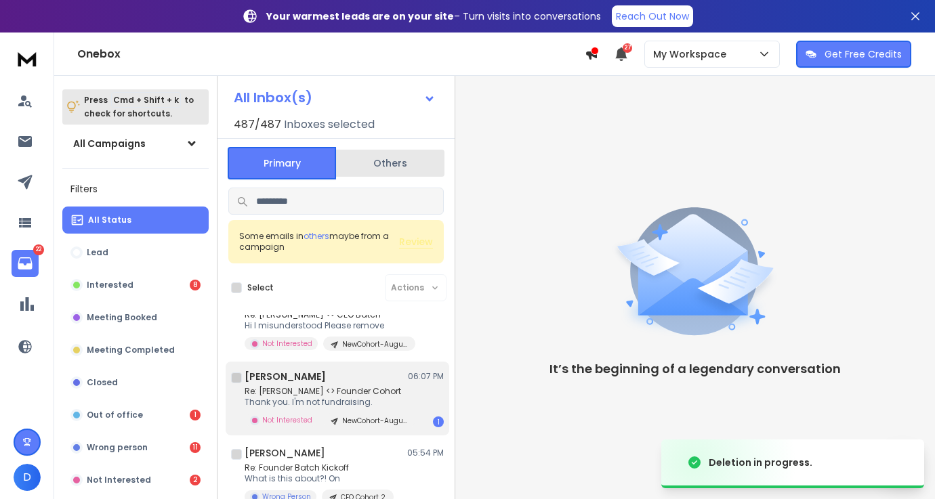
click at [390, 413] on div "Re: [PERSON_NAME] <> Founder Cohort Thank you. I'm not fundraising. Not Interes…" at bounding box center [330, 406] width 171 height 41
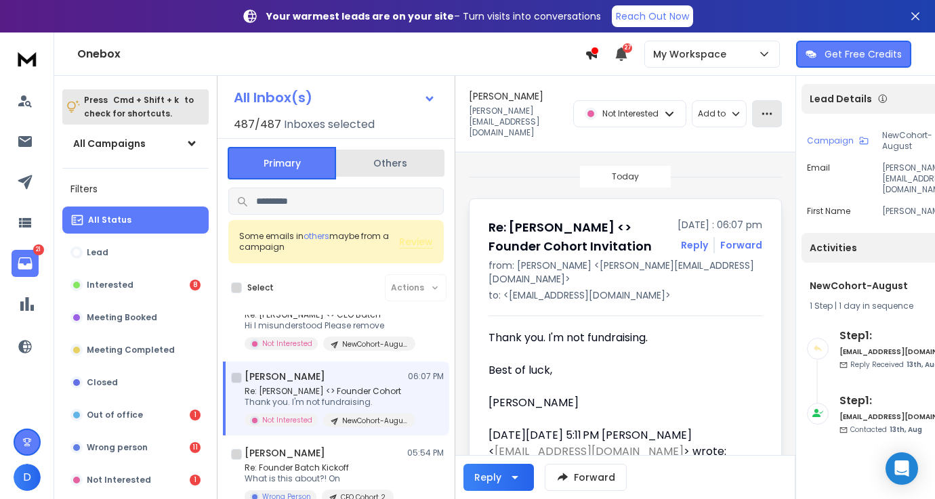
click at [782, 110] on button "button" at bounding box center [767, 113] width 30 height 27
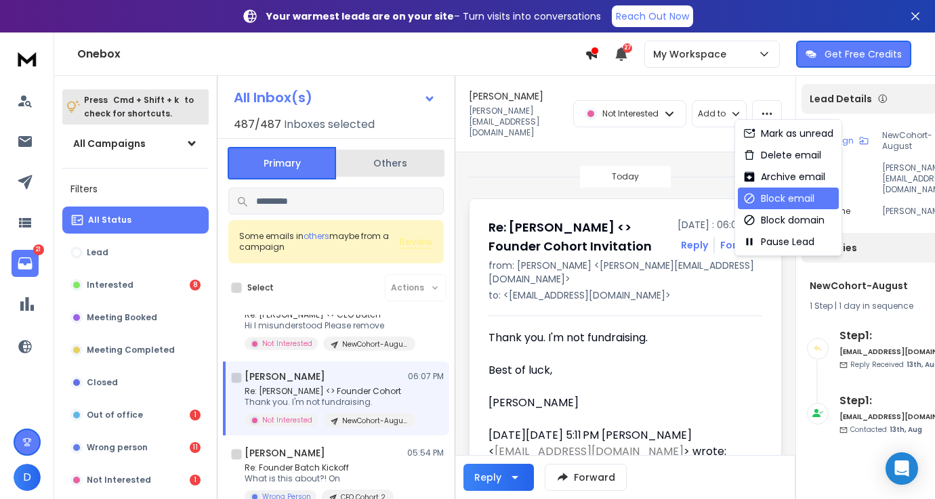
click at [798, 193] on div "Block email" at bounding box center [778, 199] width 71 height 14
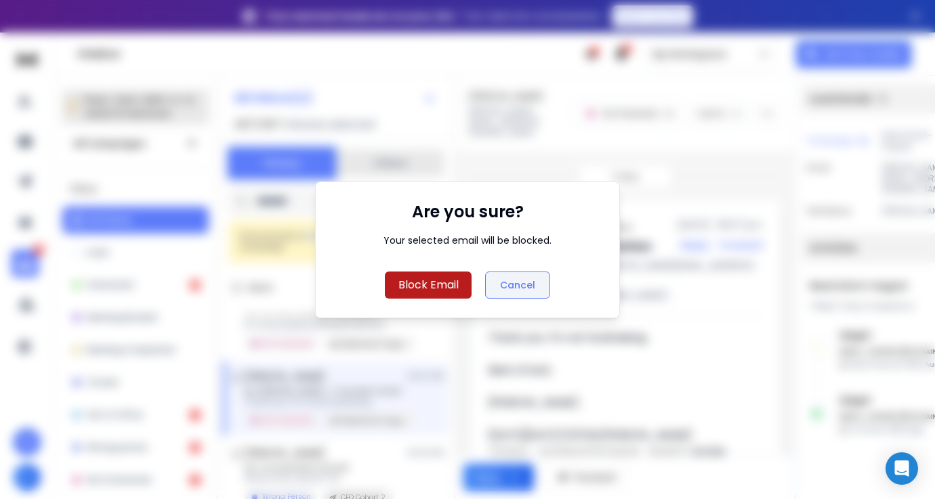
click at [428, 287] on button "Block Email" at bounding box center [428, 285] width 87 height 27
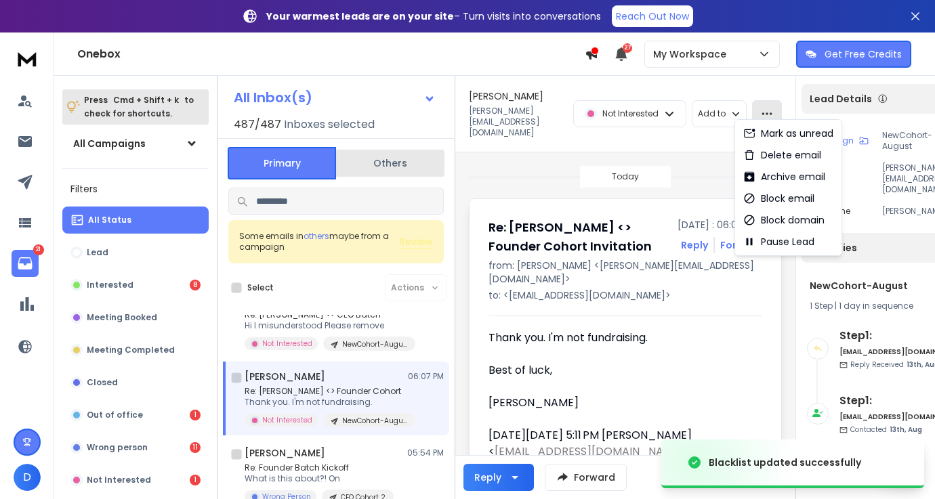
click at [782, 114] on button "button" at bounding box center [767, 113] width 30 height 27
click at [795, 154] on div "Delete email" at bounding box center [782, 155] width 78 height 14
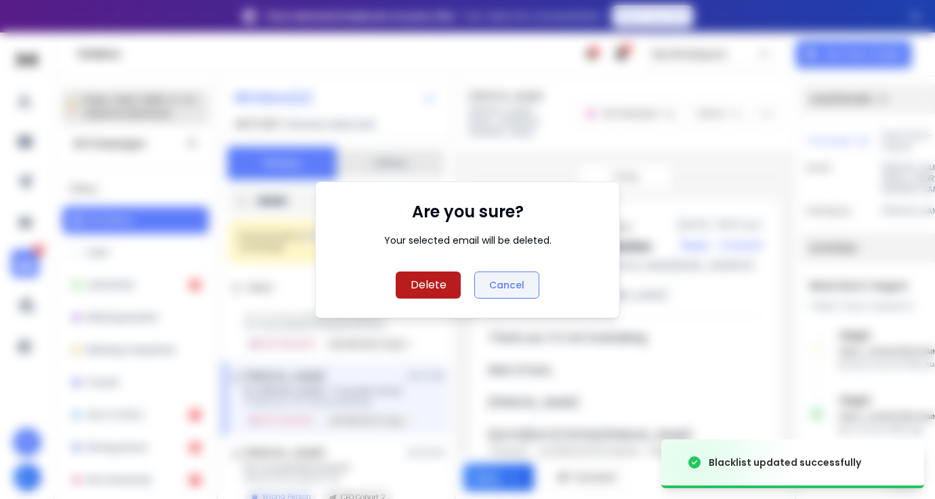
click at [435, 286] on button "Delete" at bounding box center [428, 285] width 65 height 27
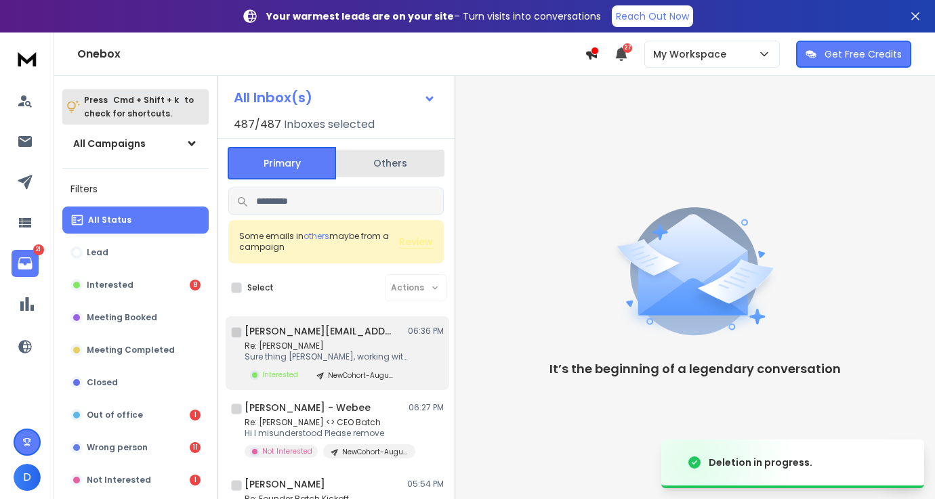
scroll to position [0, 0]
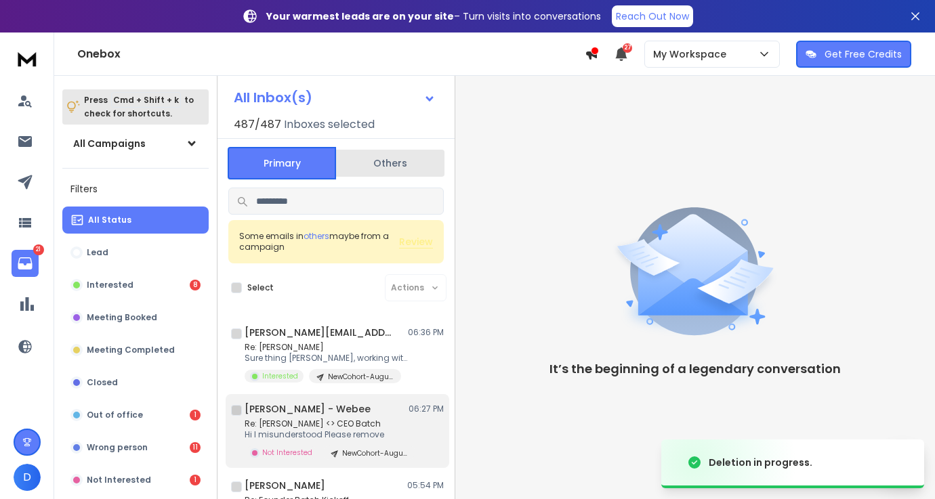
click at [373, 402] on div "[PERSON_NAME] - Webee 06:27 PM" at bounding box center [344, 409] width 199 height 14
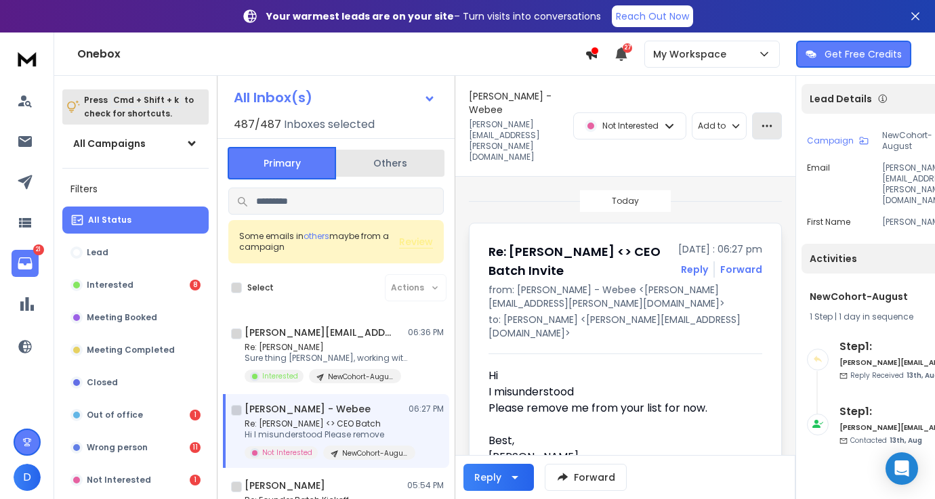
click at [782, 112] on button "button" at bounding box center [767, 125] width 30 height 27
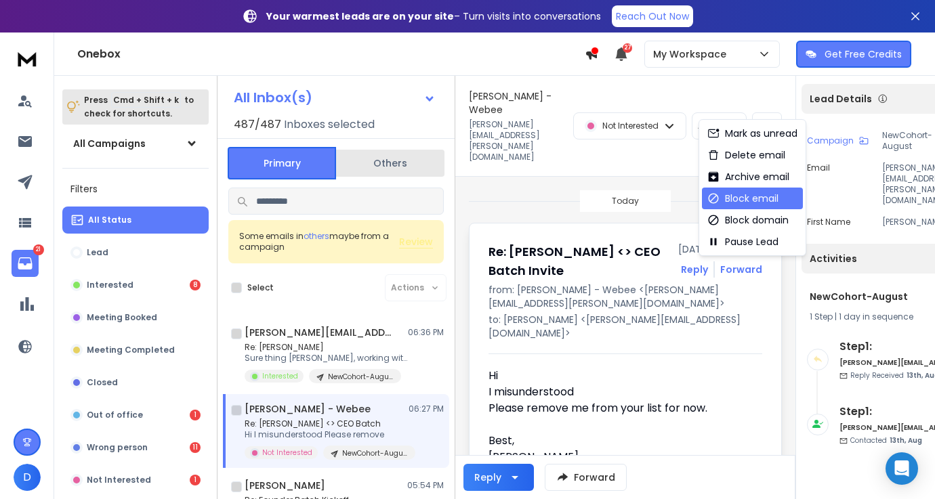
click at [768, 194] on div "Block email" at bounding box center [742, 199] width 71 height 14
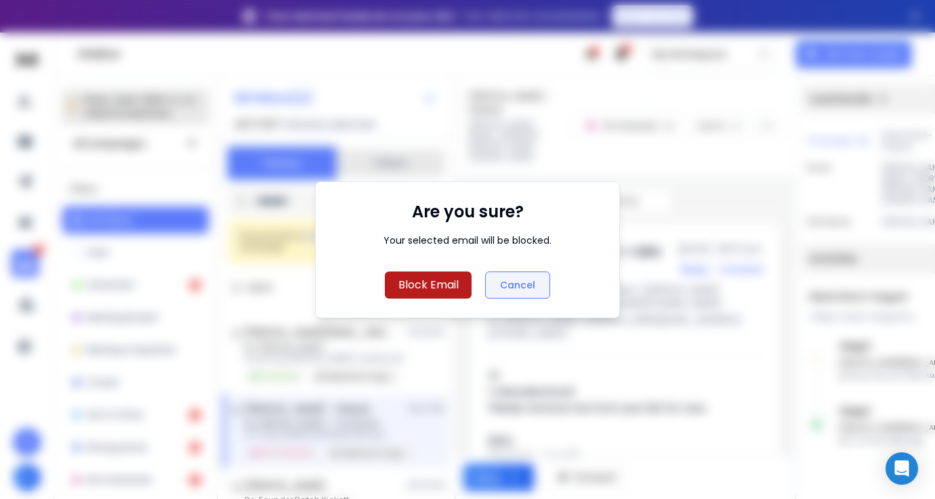
click at [445, 287] on button "Block Email" at bounding box center [428, 285] width 87 height 27
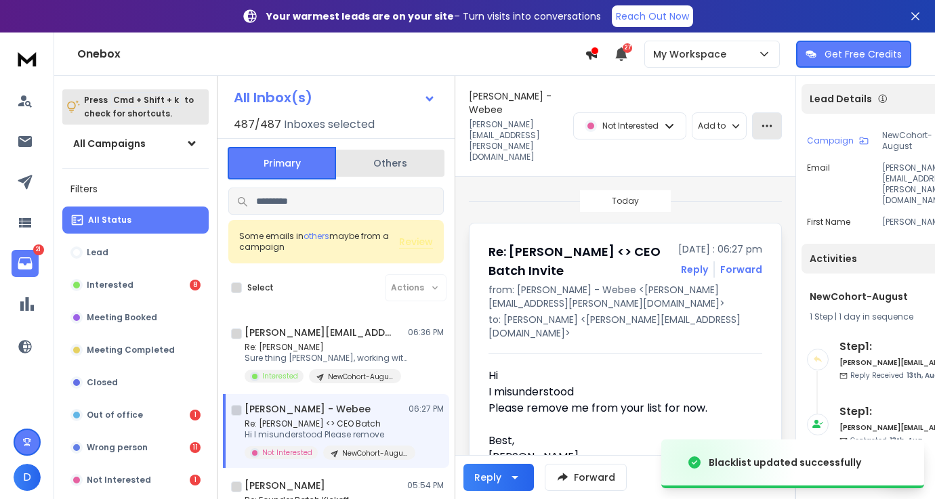
click at [782, 112] on button "button" at bounding box center [767, 125] width 30 height 27
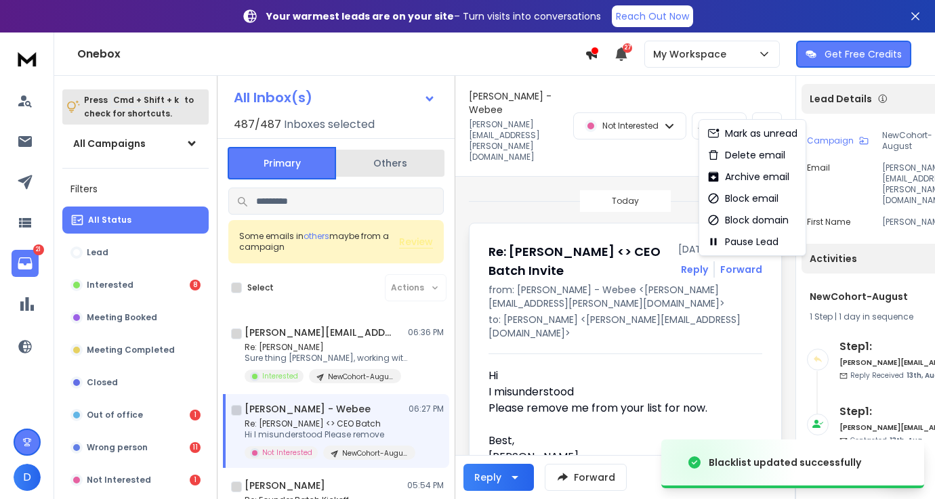
click at [775, 151] on div "Delete email" at bounding box center [746, 155] width 78 height 14
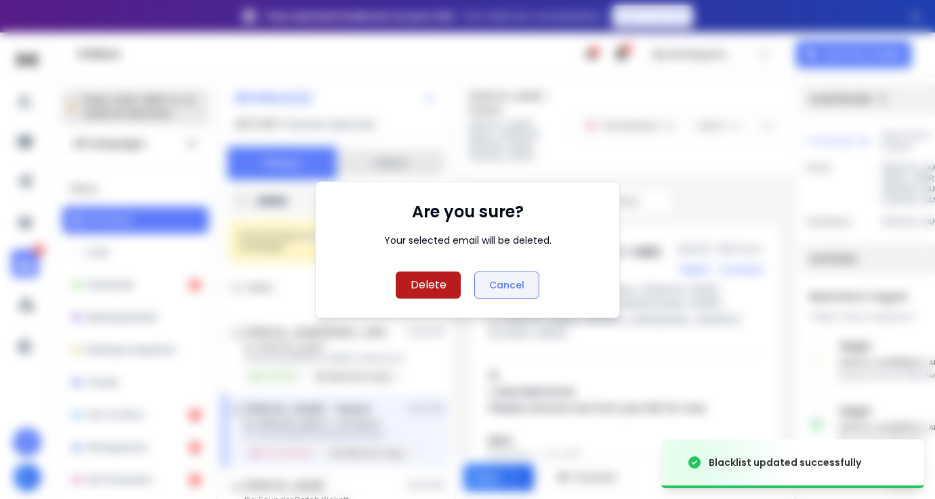
click at [433, 280] on button "Delete" at bounding box center [428, 285] width 65 height 27
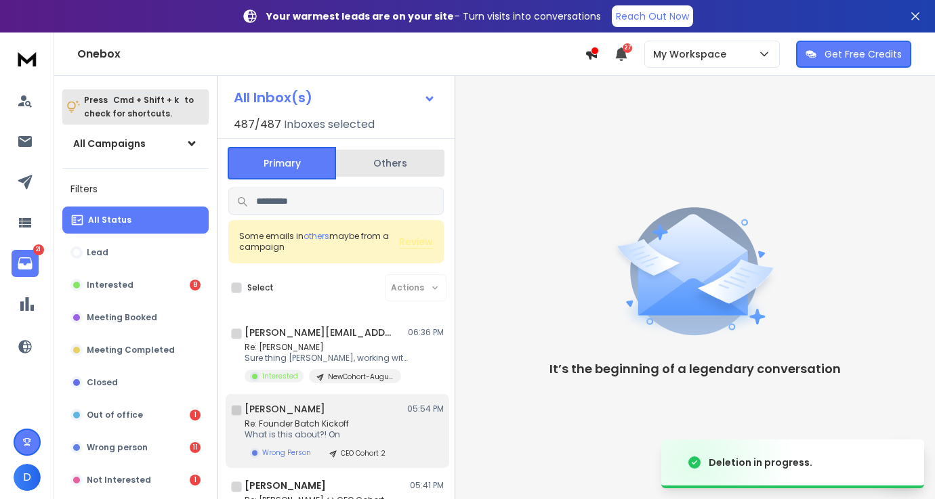
scroll to position [78, 0]
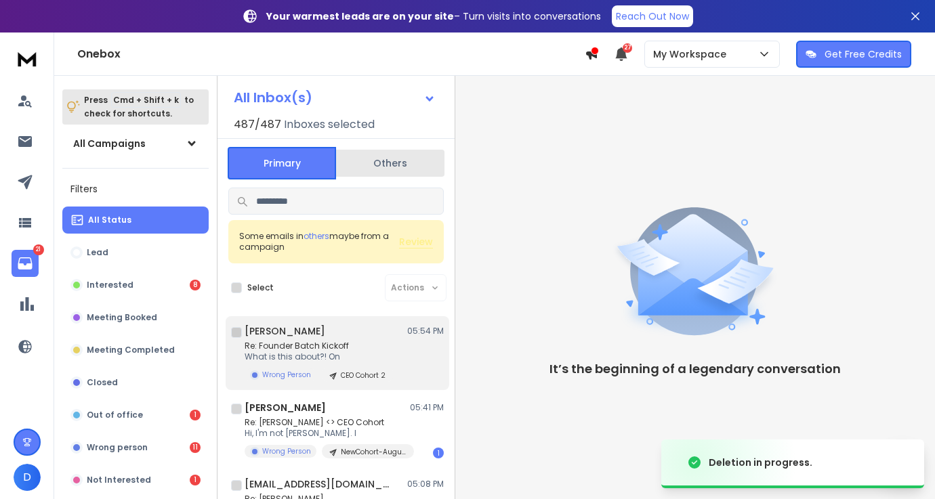
click at [398, 371] on div "Re: Founder Batch Kickoff What is this about?! On Wrong Person CEO Cohort 2" at bounding box center [344, 361] width 199 height 41
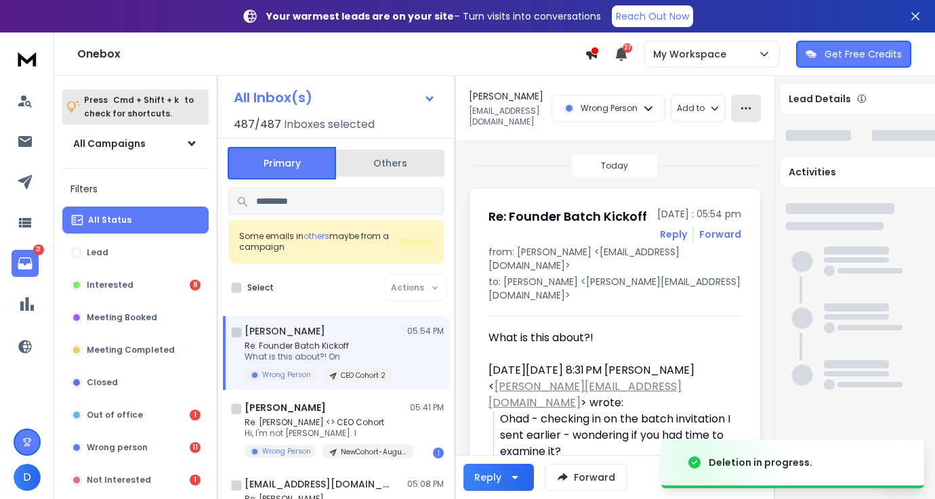
click at [761, 106] on div "Wrong Person Add to" at bounding box center [655, 108] width 209 height 27
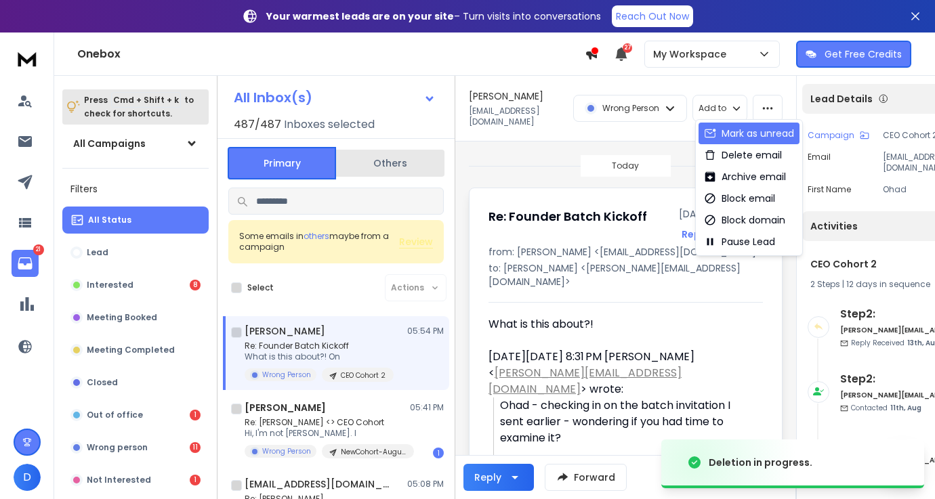
click at [766, 129] on div "Mark as unread" at bounding box center [749, 134] width 90 height 14
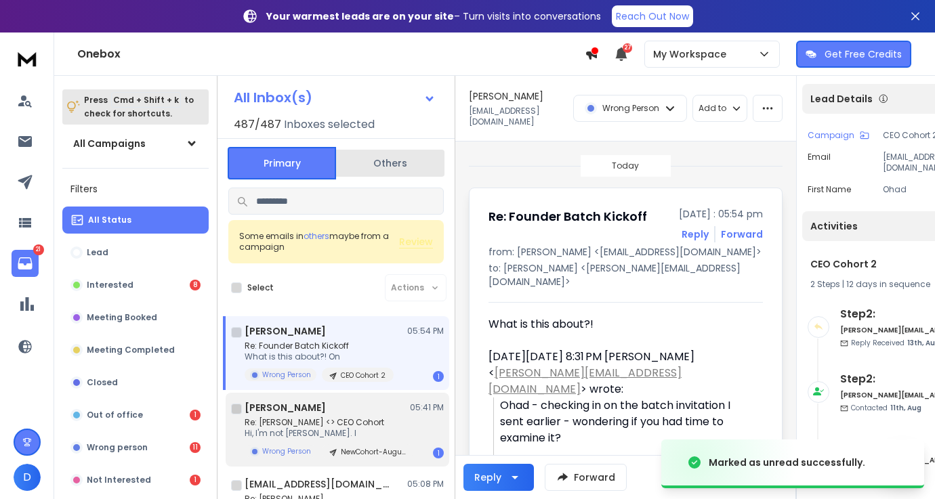
click at [388, 415] on div "[PERSON_NAME] 05:41 PM Re: [PERSON_NAME] <> CEO Cohort Hi, I'm not [PERSON_NAME…" at bounding box center [344, 430] width 199 height 58
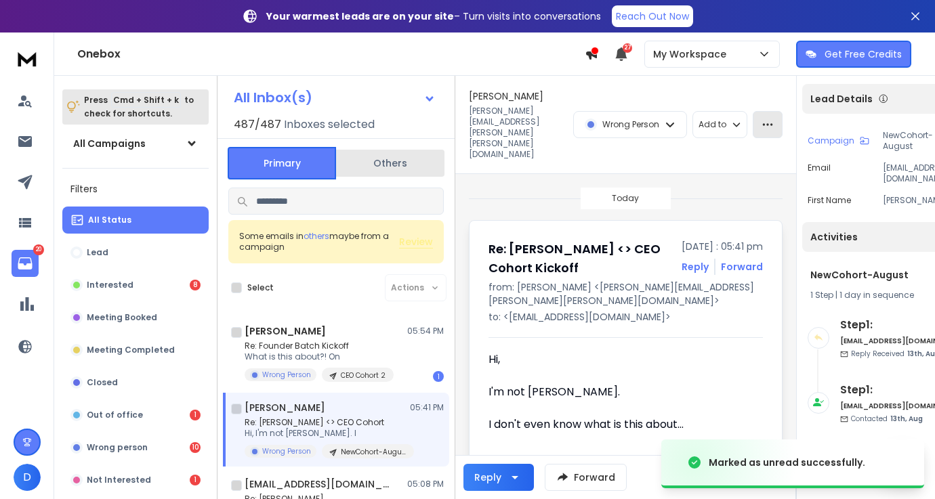
click at [782, 111] on button "button" at bounding box center [768, 124] width 30 height 27
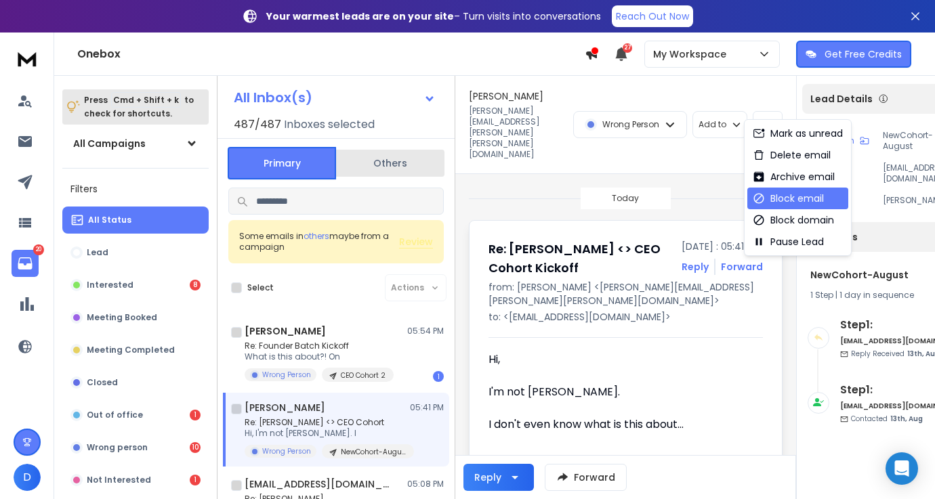
click at [814, 193] on div "Block email" at bounding box center [788, 199] width 71 height 14
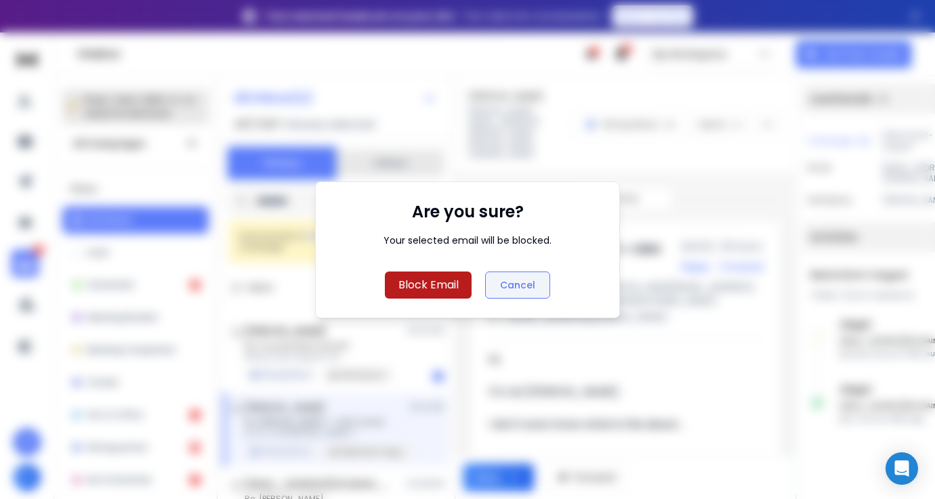
click at [459, 285] on button "Block Email" at bounding box center [428, 285] width 87 height 27
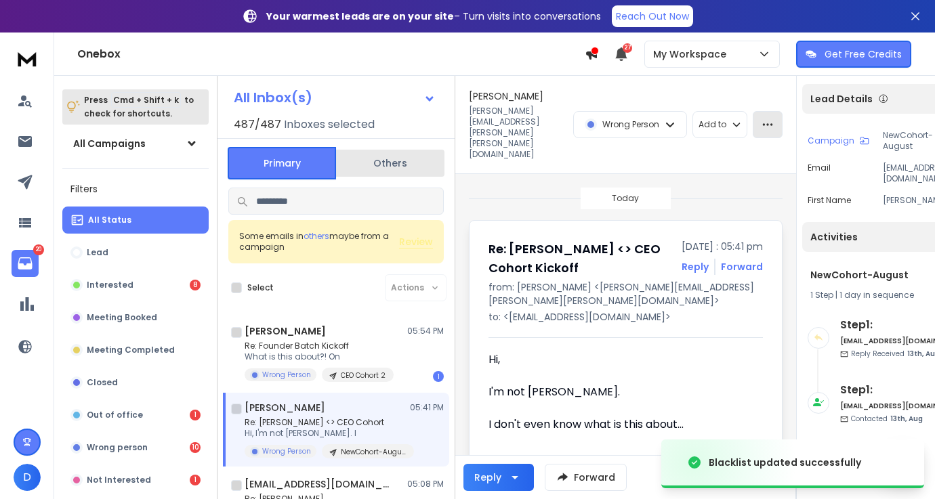
click at [774, 119] on icon "button" at bounding box center [767, 125] width 12 height 12
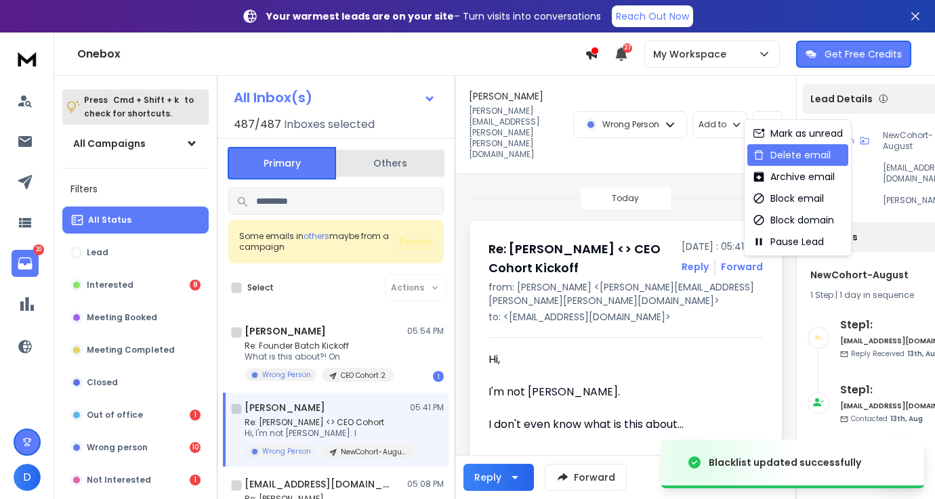
click at [792, 156] on div "Delete email" at bounding box center [792, 155] width 78 height 14
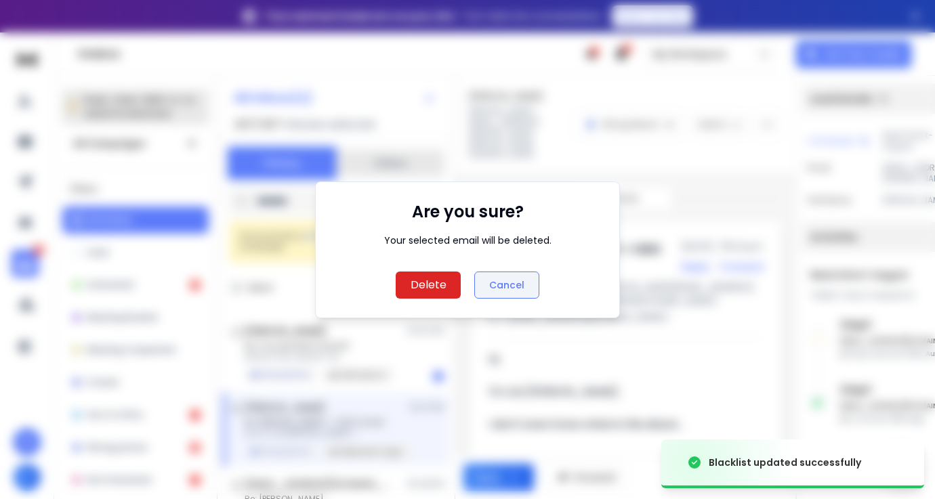
click at [455, 282] on button "Delete" at bounding box center [428, 285] width 65 height 27
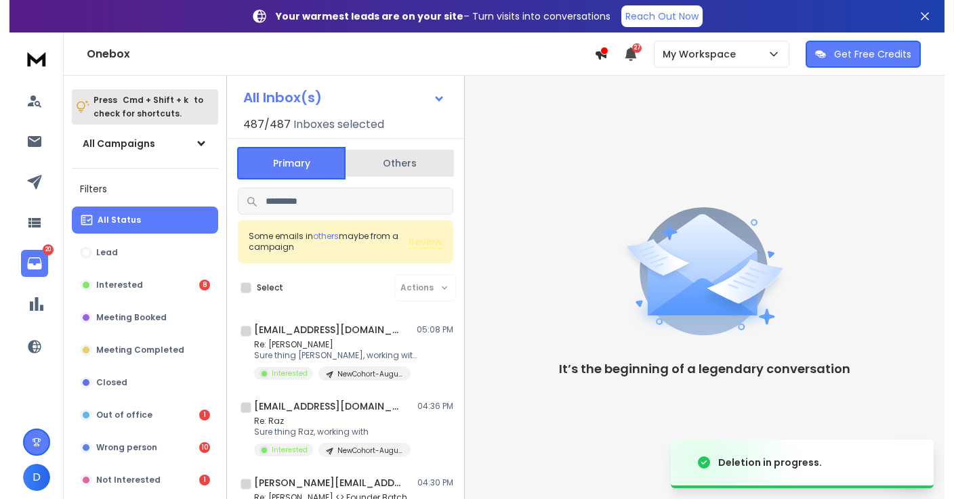
scroll to position [0, 0]
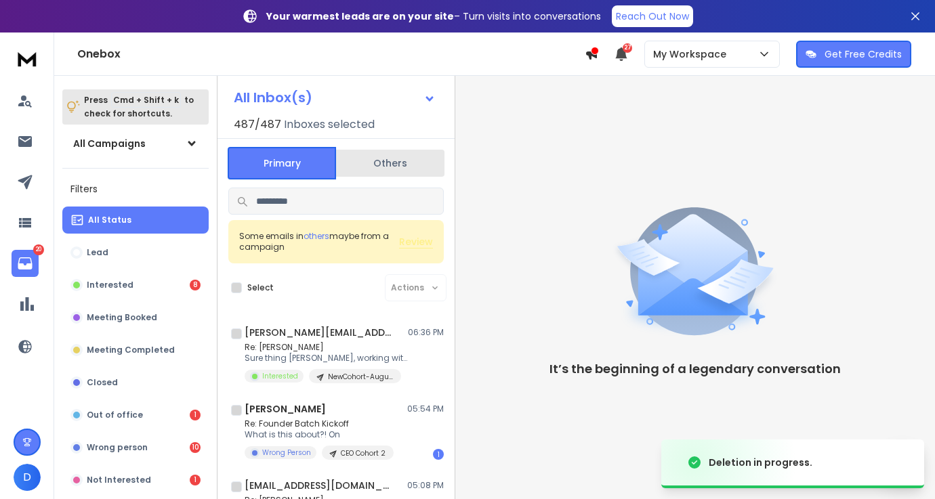
click at [377, 165] on button "Others" at bounding box center [390, 163] width 108 height 30
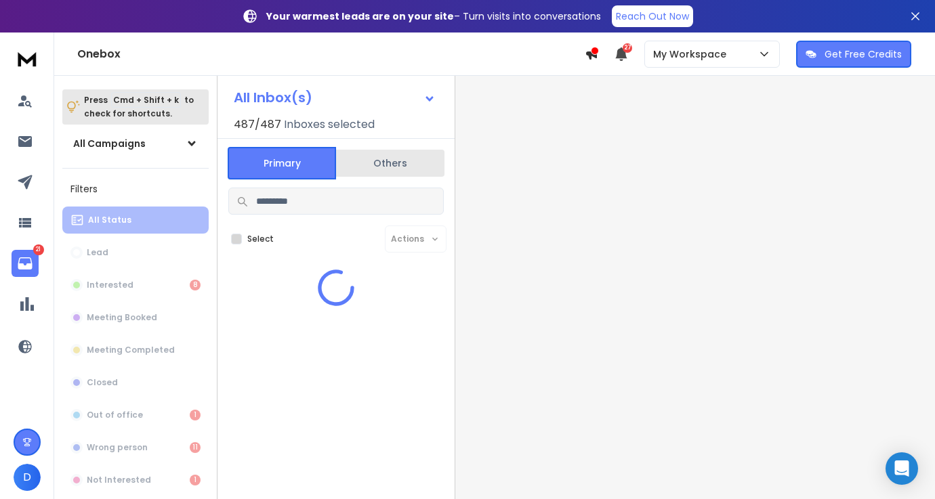
click at [306, 173] on button "Primary" at bounding box center [282, 163] width 108 height 33
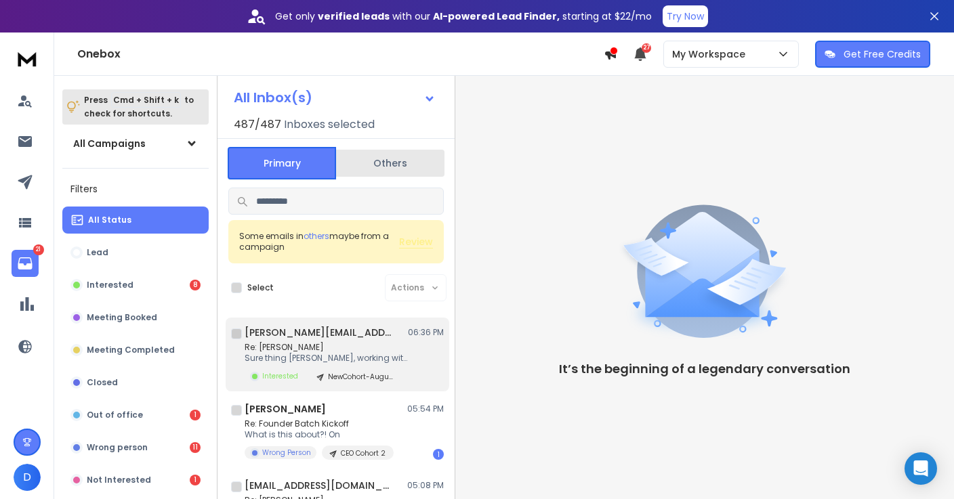
click at [380, 339] on div "[PERSON_NAME][EMAIL_ADDRESS][DOMAIN_NAME] 06:36 PM Re: [PERSON_NAME] thing [PER…" at bounding box center [344, 355] width 199 height 58
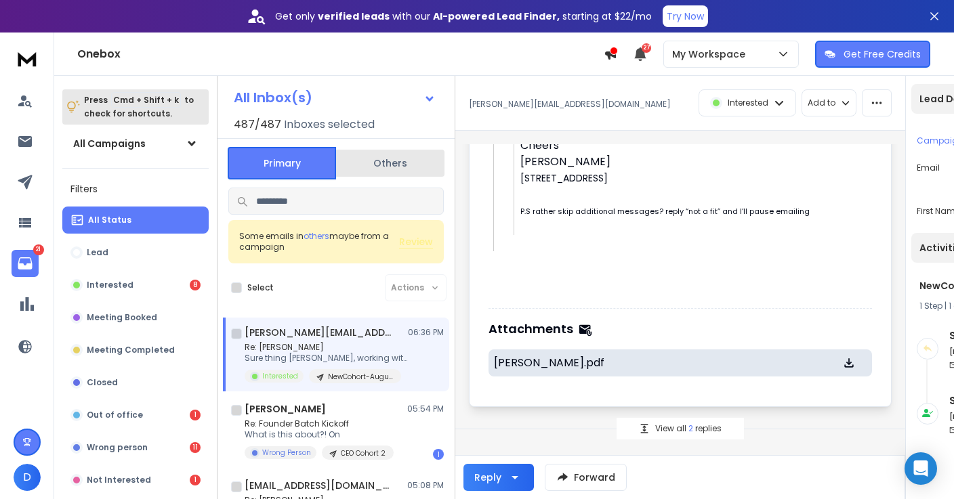
scroll to position [10, 0]
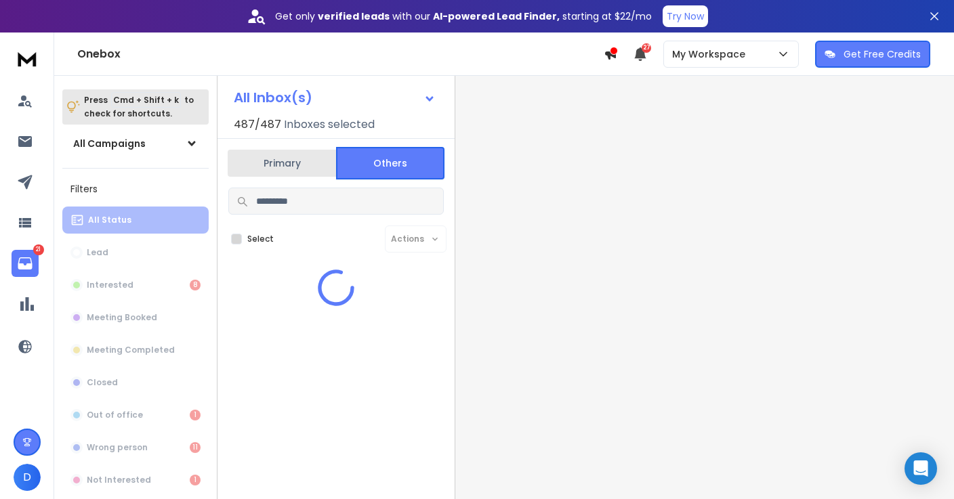
click at [393, 160] on button "Others" at bounding box center [390, 163] width 108 height 33
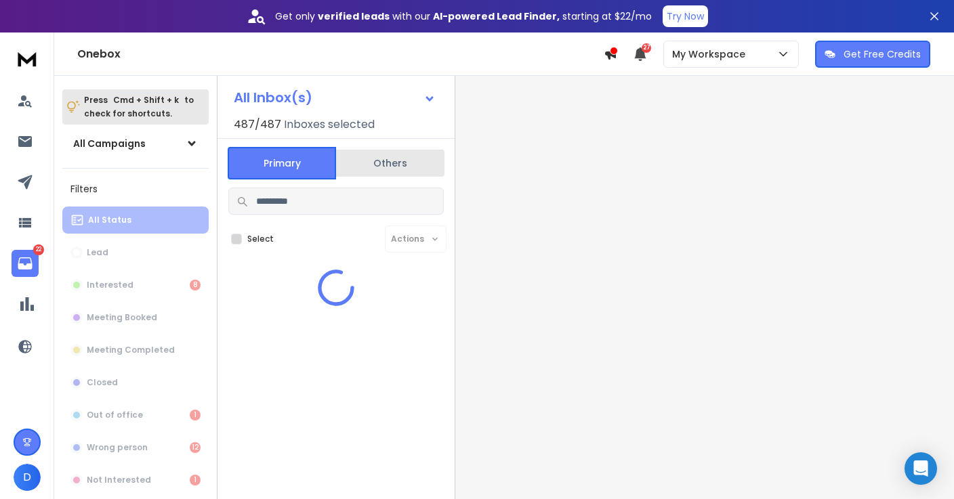
click at [284, 168] on button "Primary" at bounding box center [282, 163] width 108 height 33
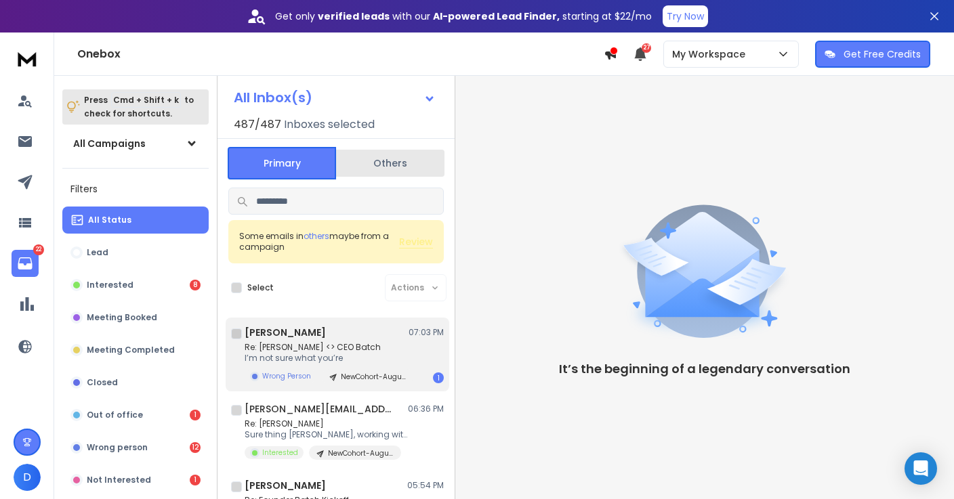
click at [394, 323] on div "Nick Morgan 07:03 PM Re: Nick <> CEO Batch I’m not sure what you’re Wrong Perso…" at bounding box center [338, 355] width 224 height 74
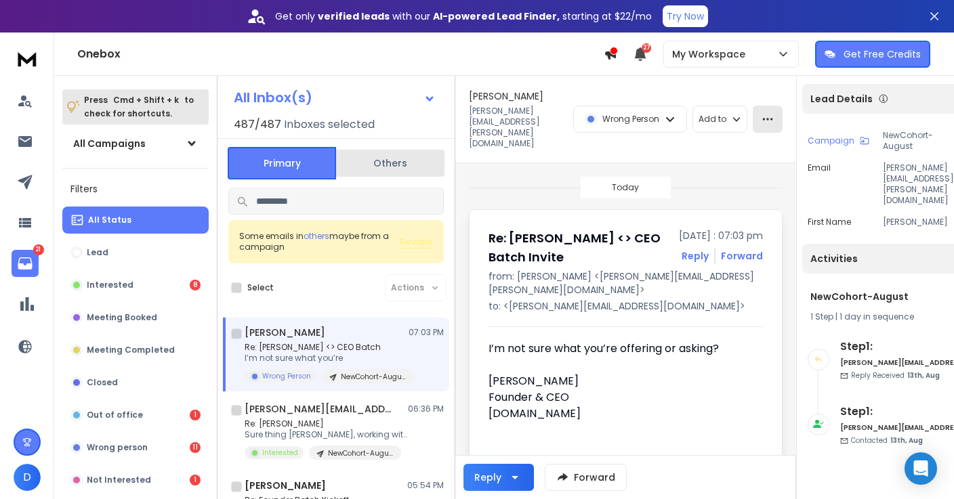
click at [774, 113] on icon "button" at bounding box center [767, 119] width 12 height 12
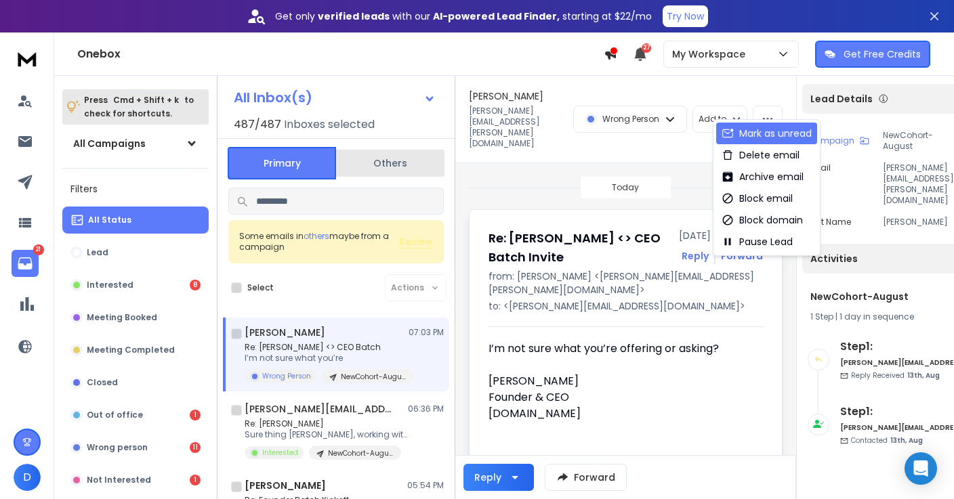
click at [786, 133] on div "Mark as unread" at bounding box center [767, 134] width 90 height 14
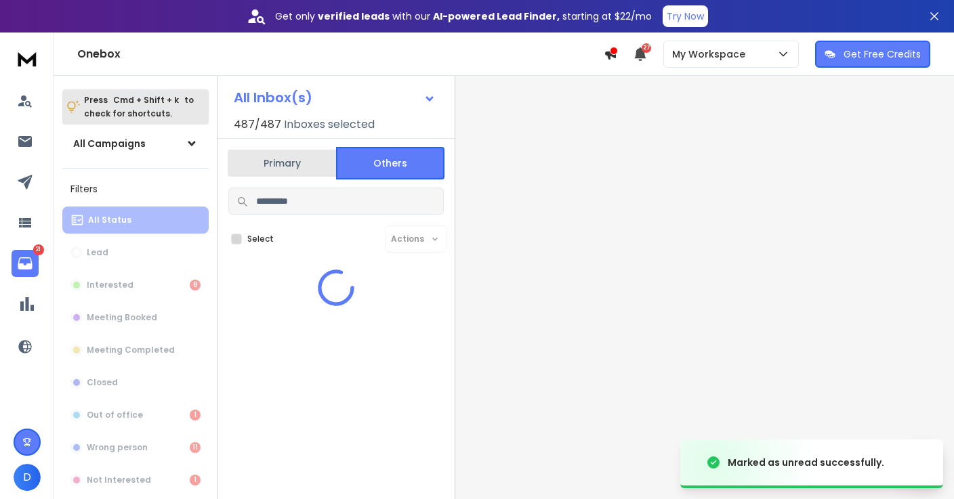
click at [387, 174] on button "Others" at bounding box center [390, 163] width 108 height 33
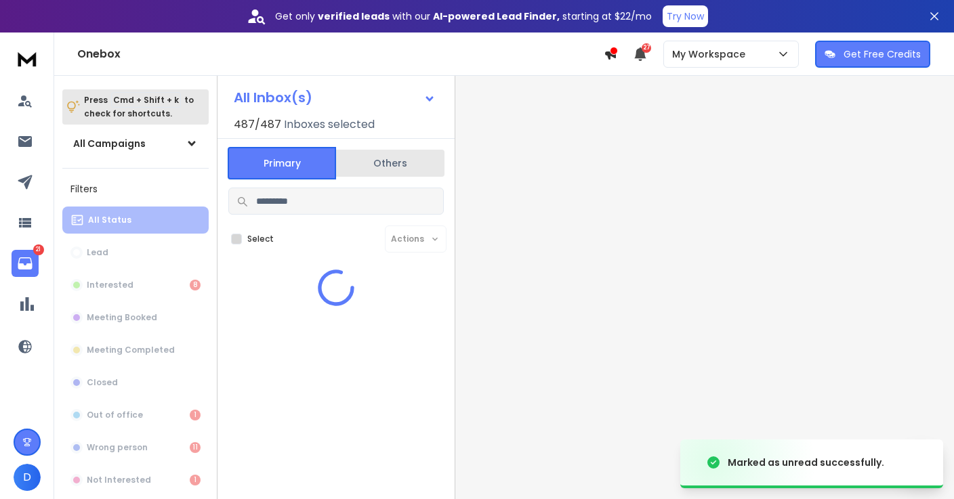
click at [268, 158] on button "Primary" at bounding box center [282, 163] width 108 height 33
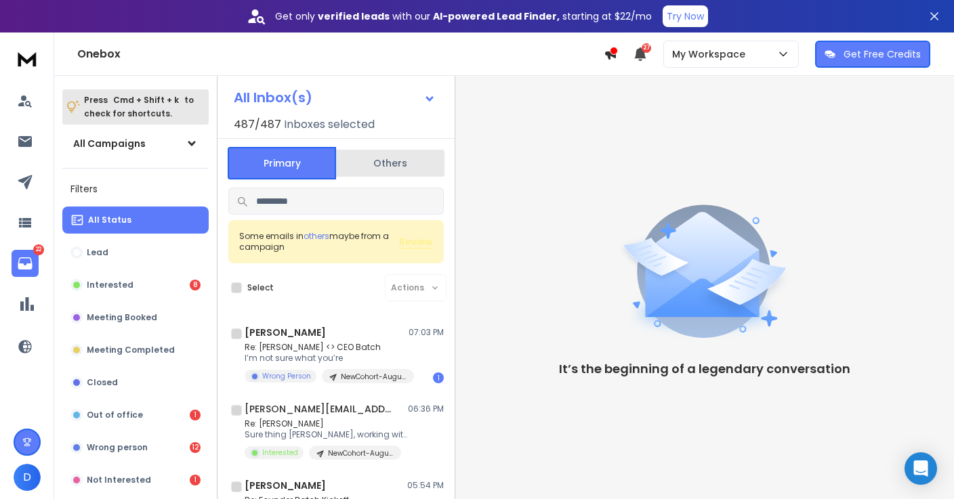
click at [386, 169] on button "Others" at bounding box center [390, 163] width 108 height 30
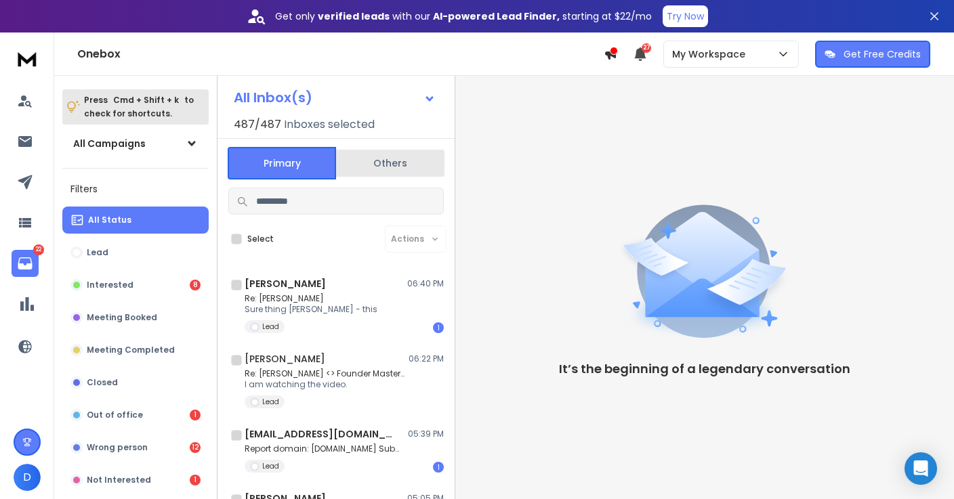
click at [297, 154] on button "Primary" at bounding box center [282, 163] width 108 height 33
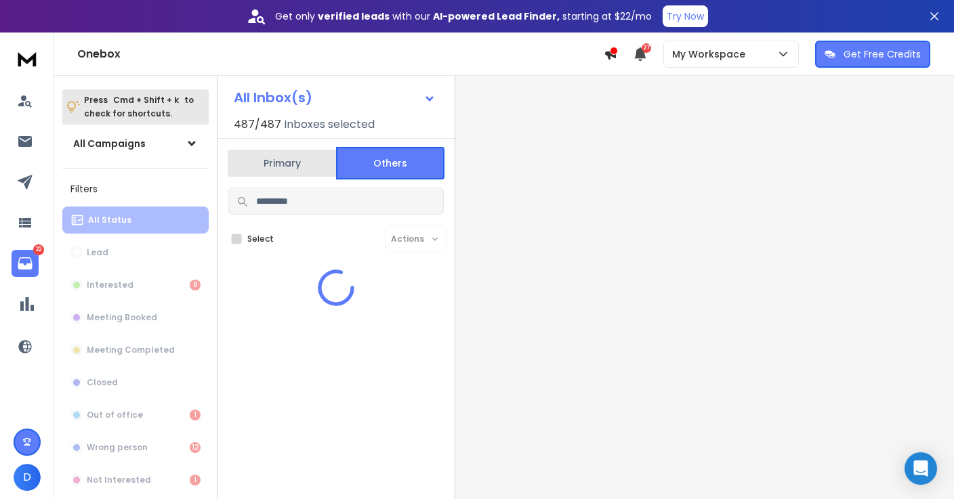
click at [356, 161] on button "Others" at bounding box center [390, 163] width 108 height 33
